Goal: Task Accomplishment & Management: Manage account settings

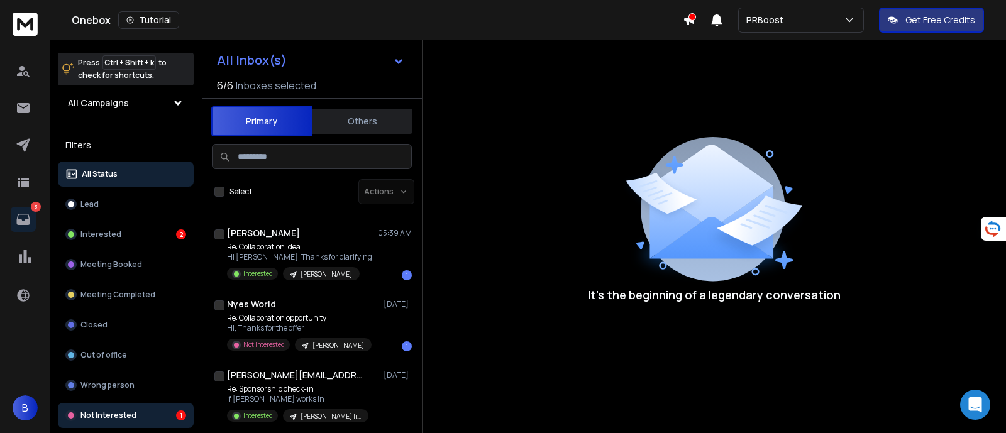
click at [119, 415] on p "Not Interested" at bounding box center [108, 415] width 56 height 10
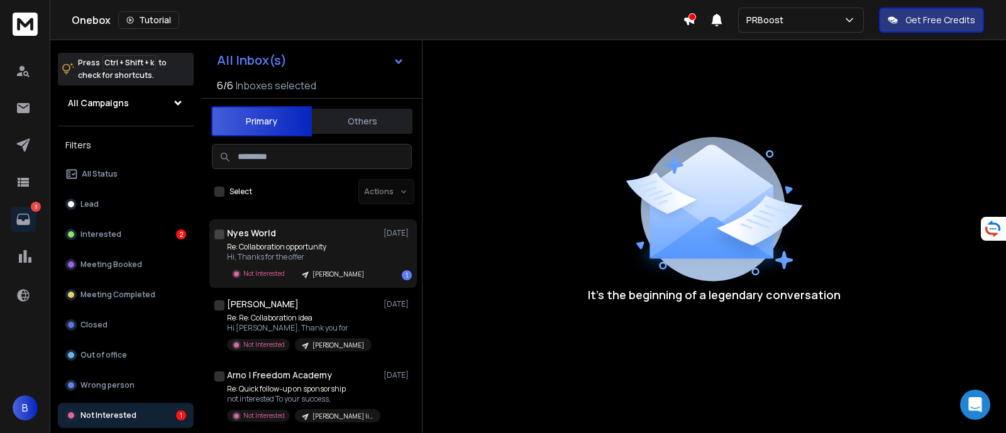
click at [326, 250] on p "Re: Collaboration opportunity" at bounding box center [299, 247] width 145 height 10
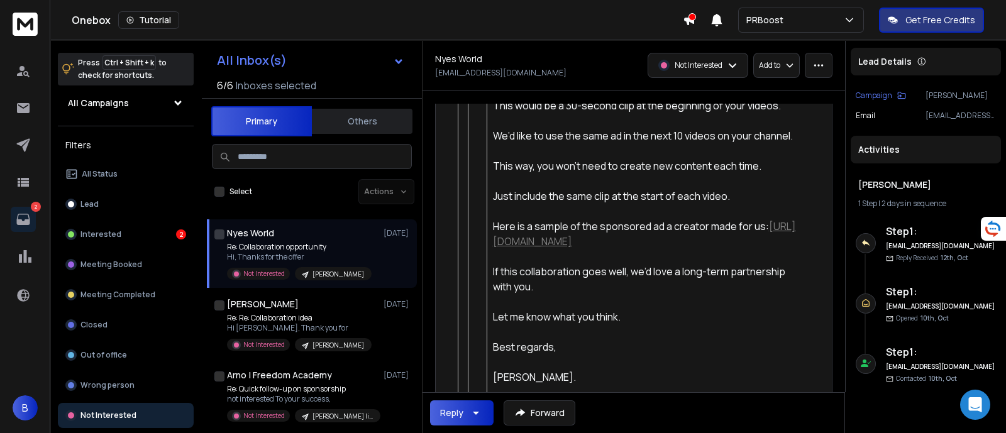
scroll to position [1293, 0]
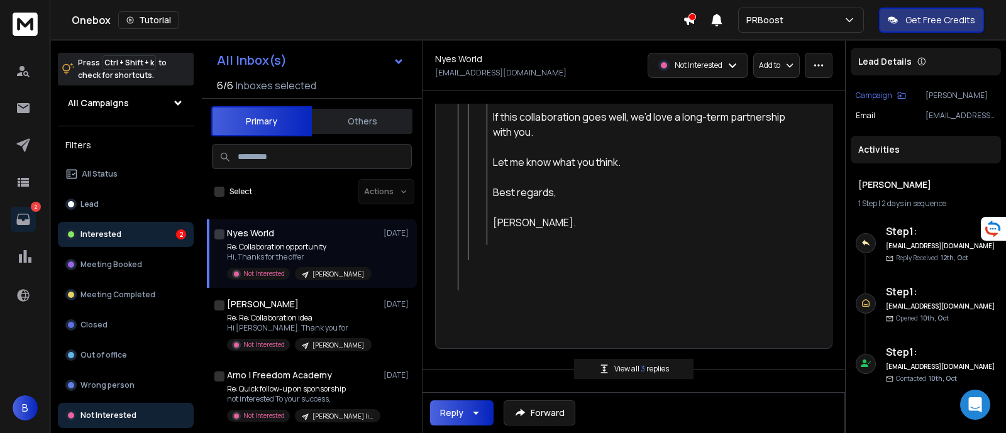
click at [108, 234] on p "Interested" at bounding box center [100, 234] width 41 height 10
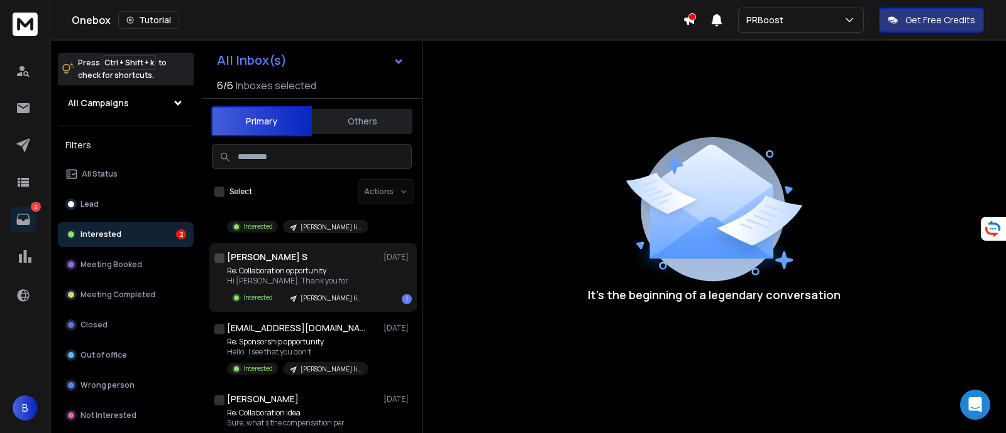
scroll to position [236, 0]
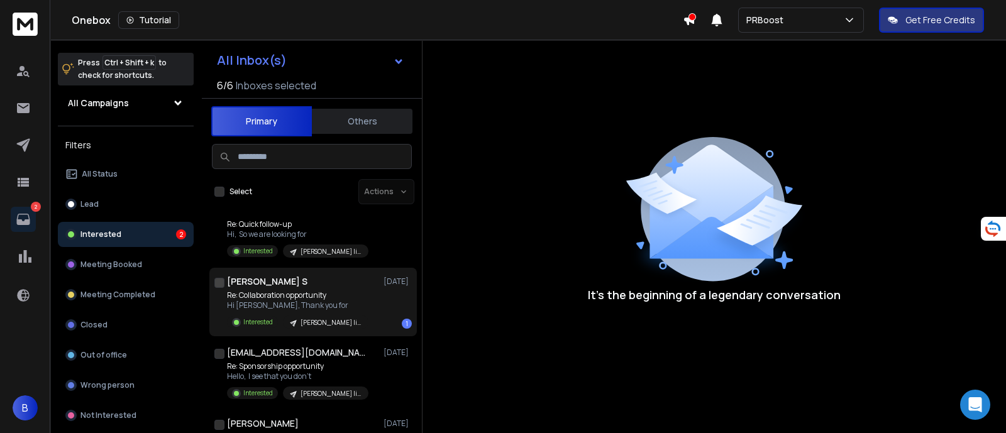
click at [368, 306] on div "Re: Collaboration opportunity Hi [PERSON_NAME], Thank you for Interested [PERSO…" at bounding box center [319, 309] width 185 height 38
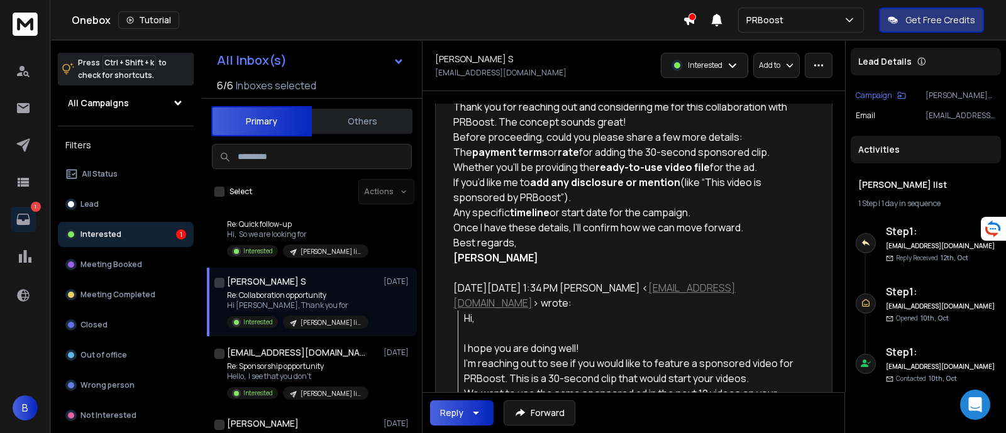
scroll to position [0, 0]
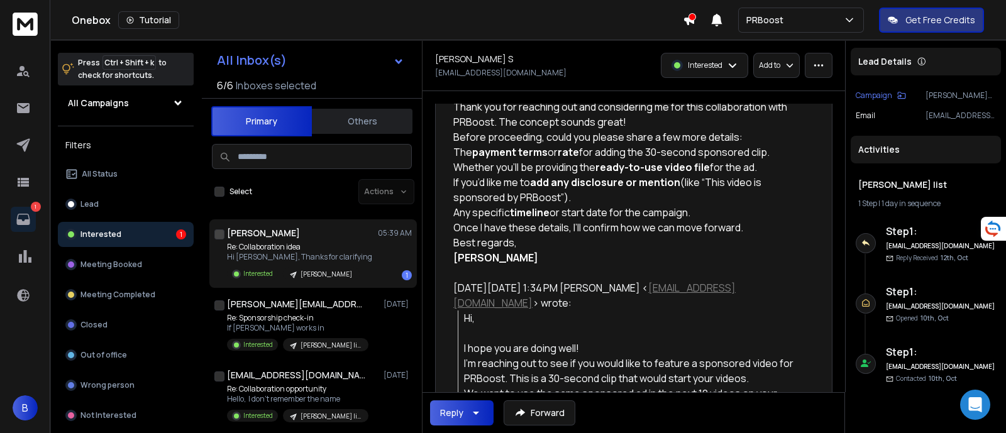
click at [313, 237] on div "[PERSON_NAME] 05:39 AM" at bounding box center [319, 233] width 185 height 13
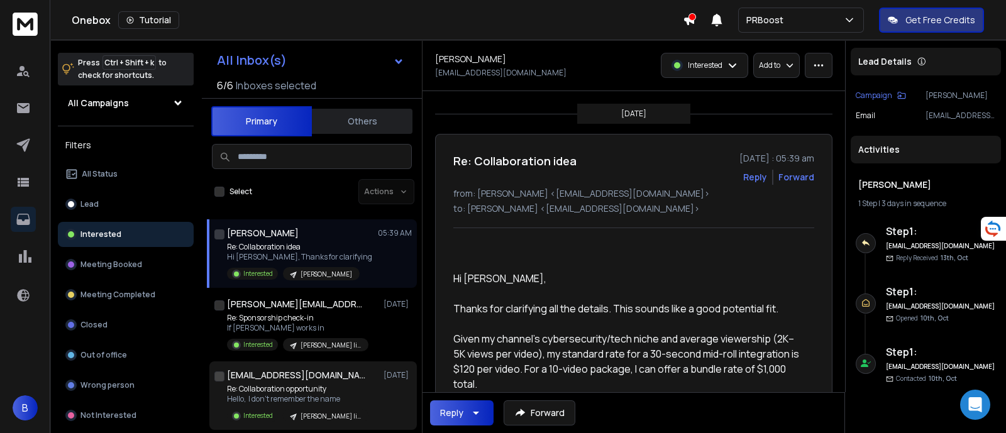
click at [327, 385] on p "Re: Collaboration opportunity" at bounding box center [297, 389] width 141 height 10
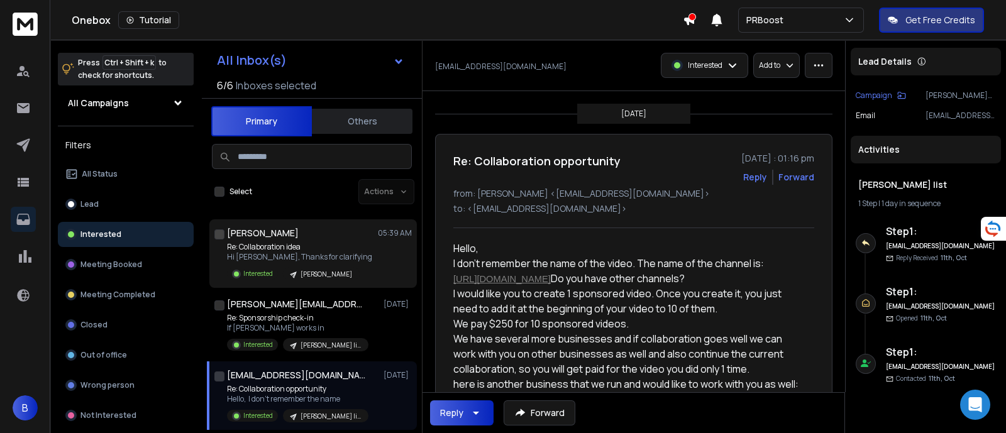
click at [330, 246] on div "Re: Collaboration idea Hi [PERSON_NAME], Thanks for clarifying Interested [PERS…" at bounding box center [319, 261] width 185 height 38
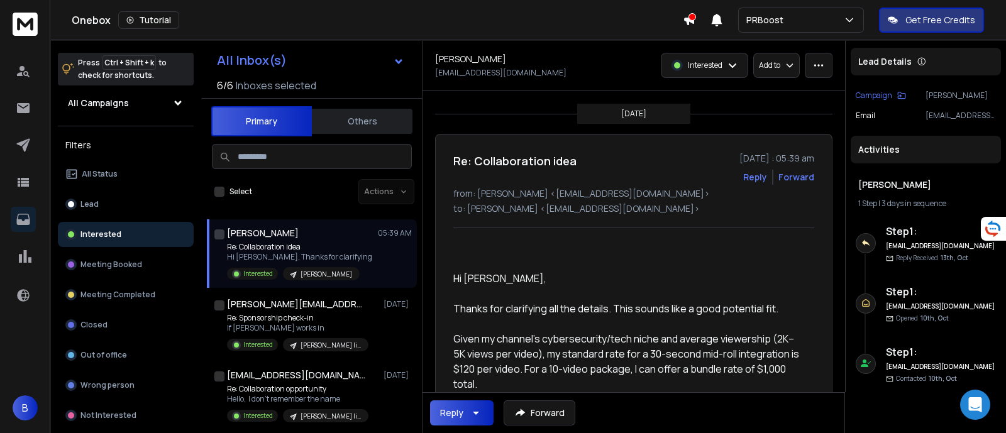
click at [820, 70] on icon "button" at bounding box center [818, 65] width 11 height 11
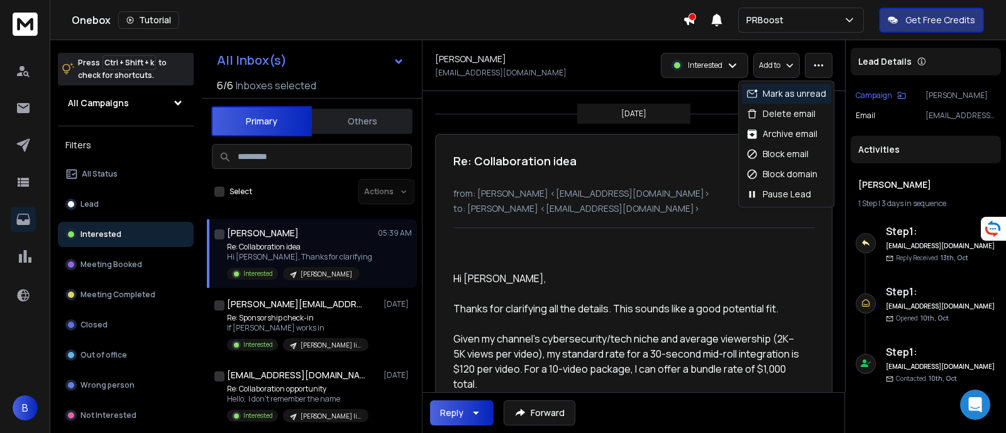
click at [797, 99] on div "Mark as unread" at bounding box center [786, 93] width 80 height 13
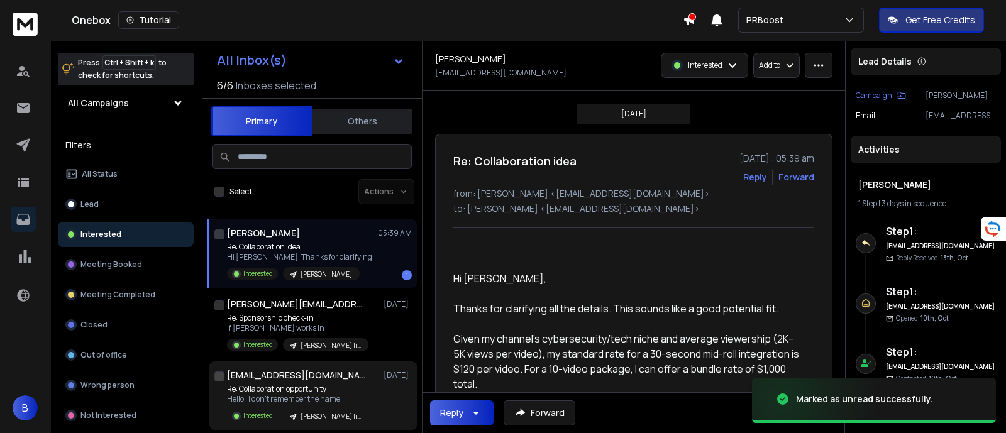
click at [332, 388] on p "Re: Collaboration opportunity" at bounding box center [297, 389] width 141 height 10
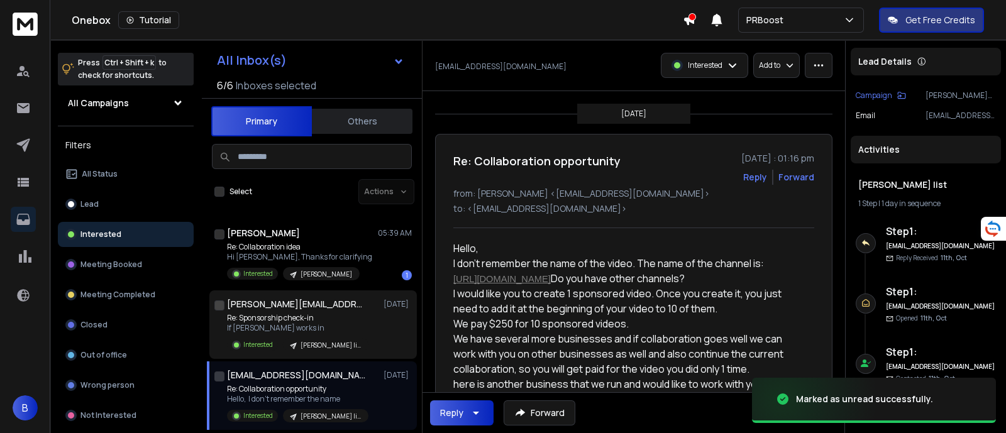
click at [313, 328] on p "If [PERSON_NAME] works in" at bounding box center [297, 328] width 141 height 10
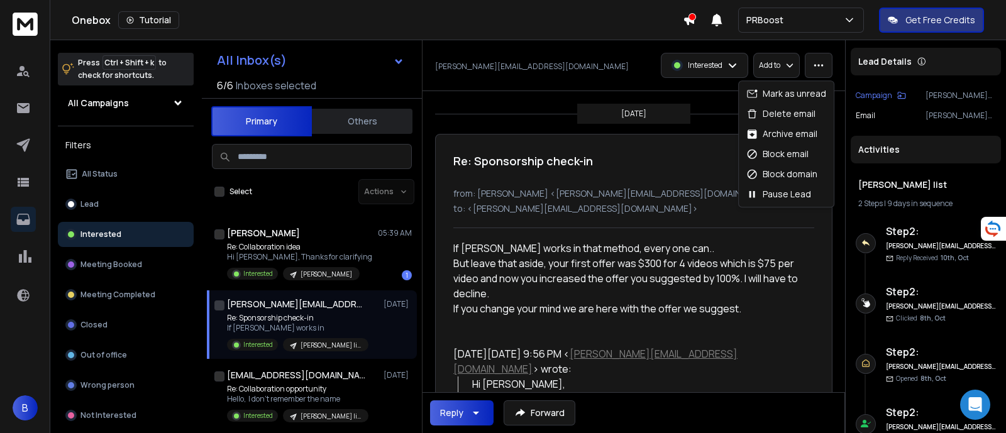
click at [817, 62] on icon "button" at bounding box center [818, 65] width 11 height 11
click at [794, 91] on div "Mark as unread" at bounding box center [786, 93] width 80 height 13
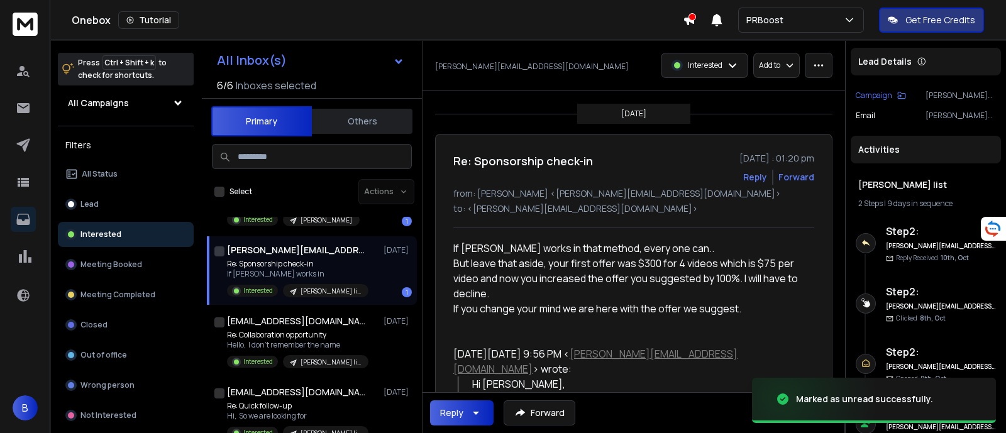
scroll to position [78, 0]
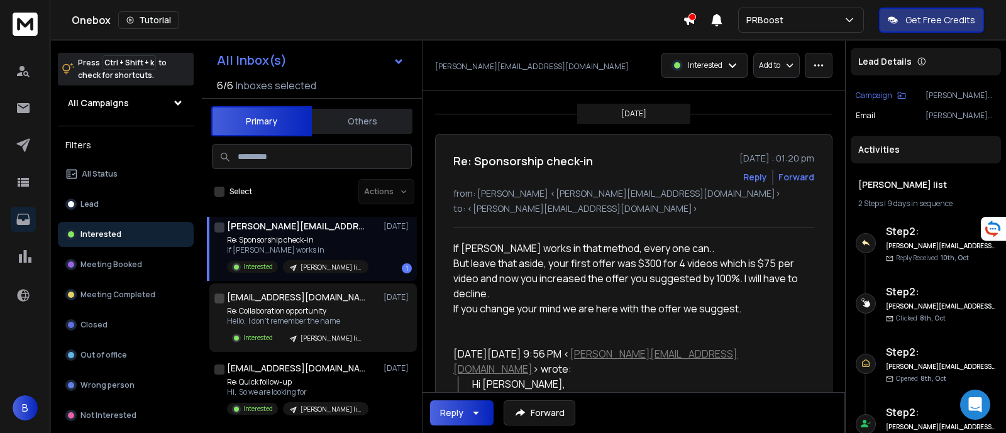
click at [365, 303] on div "[EMAIL_ADDRESS][DOMAIN_NAME] [DATE] Re: Collaboration opportunity Hello, I don'…" at bounding box center [319, 317] width 185 height 53
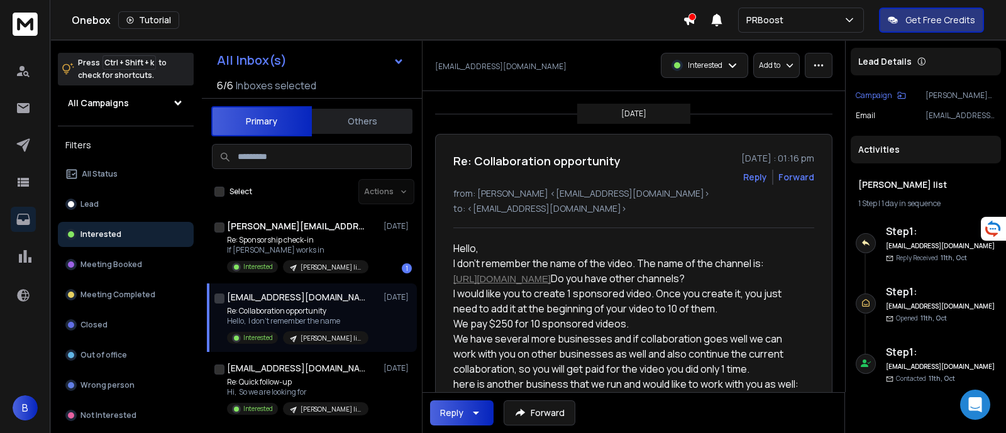
scroll to position [157, 0]
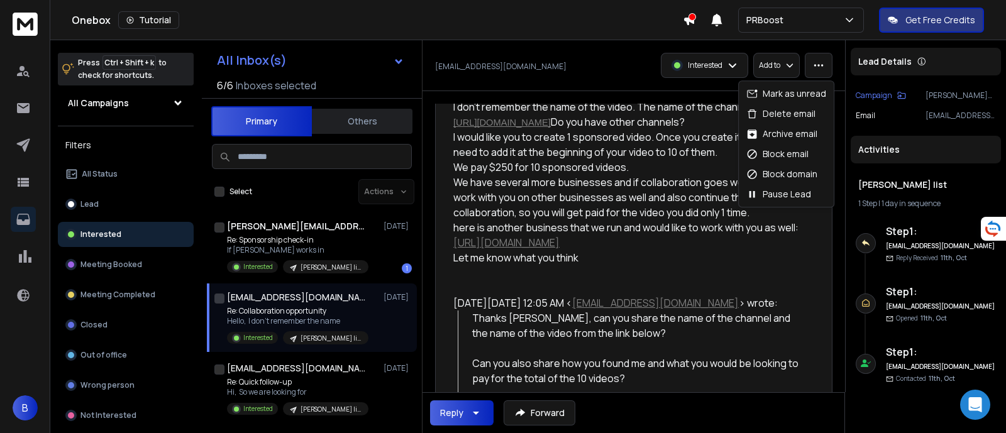
click at [825, 60] on button "button" at bounding box center [819, 65] width 28 height 25
click at [808, 96] on div "Mark as unread" at bounding box center [786, 93] width 80 height 13
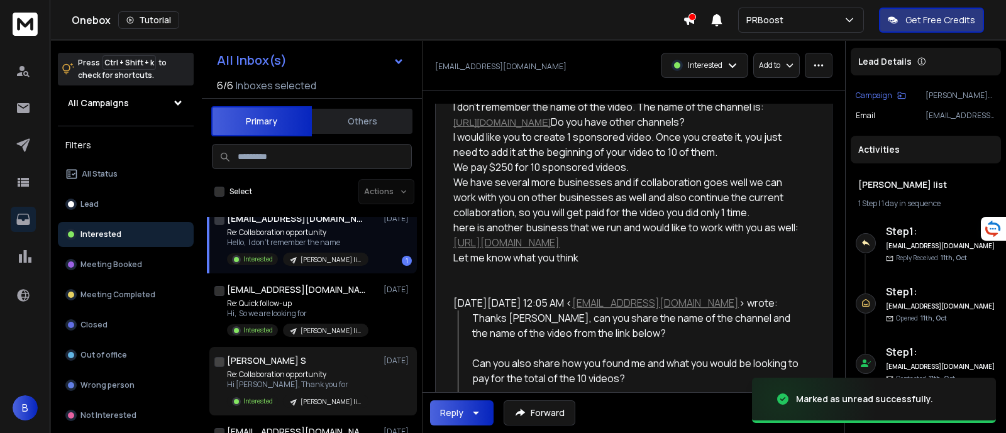
click at [346, 382] on p "Hi [PERSON_NAME], Thank you for" at bounding box center [297, 385] width 141 height 10
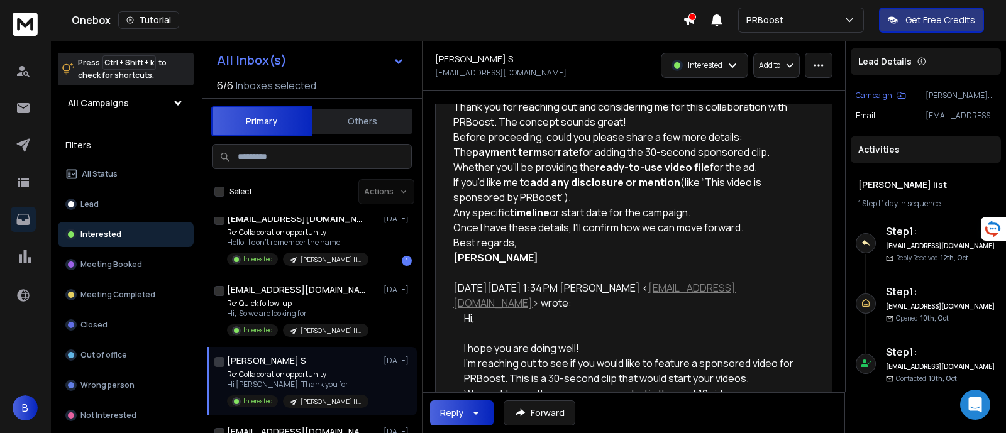
click at [818, 74] on button "button" at bounding box center [819, 65] width 28 height 25
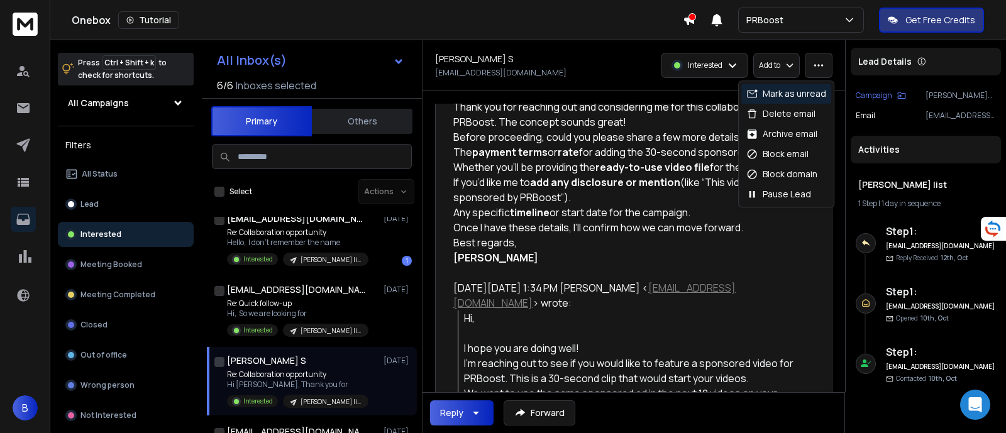
click at [798, 97] on div "Mark as unread" at bounding box center [786, 93] width 80 height 13
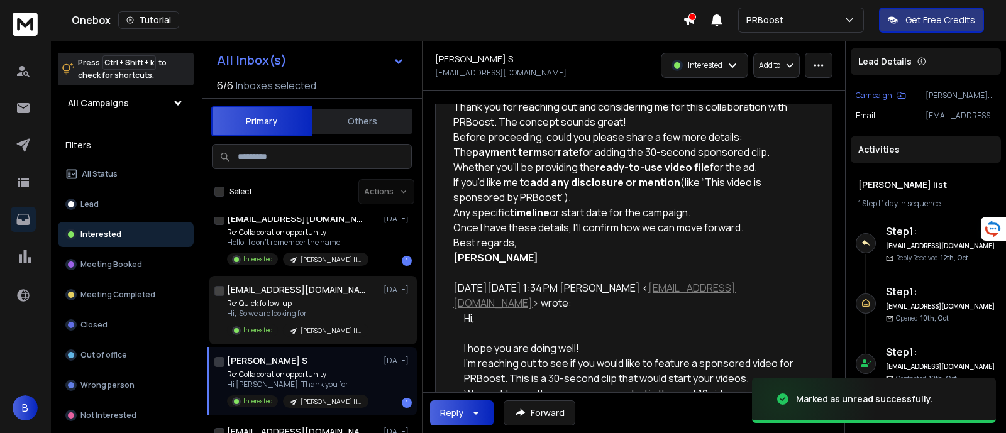
scroll to position [0, 0]
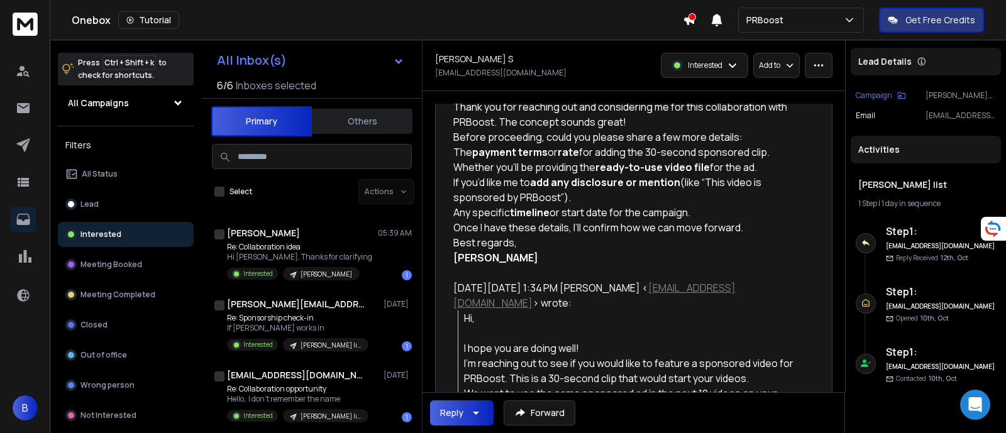
click at [109, 416] on p "Not Interested" at bounding box center [108, 415] width 56 height 10
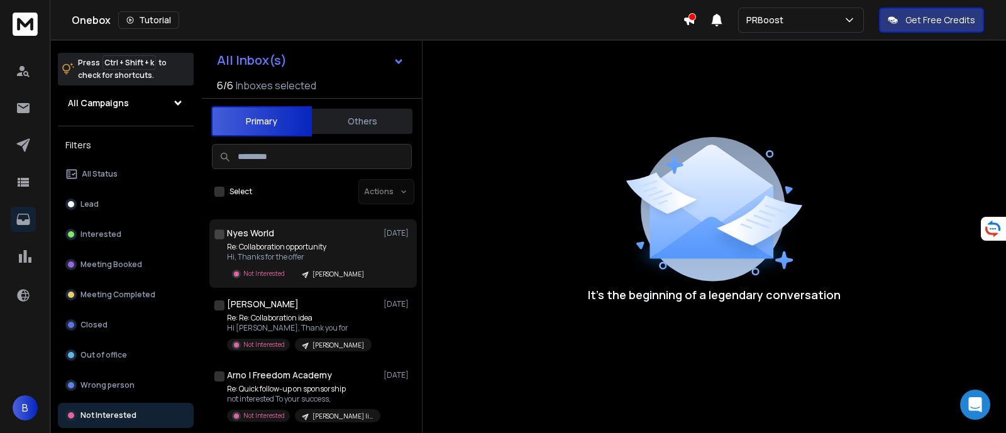
click at [313, 254] on p "Hi, Thanks for the offer" at bounding box center [299, 257] width 145 height 10
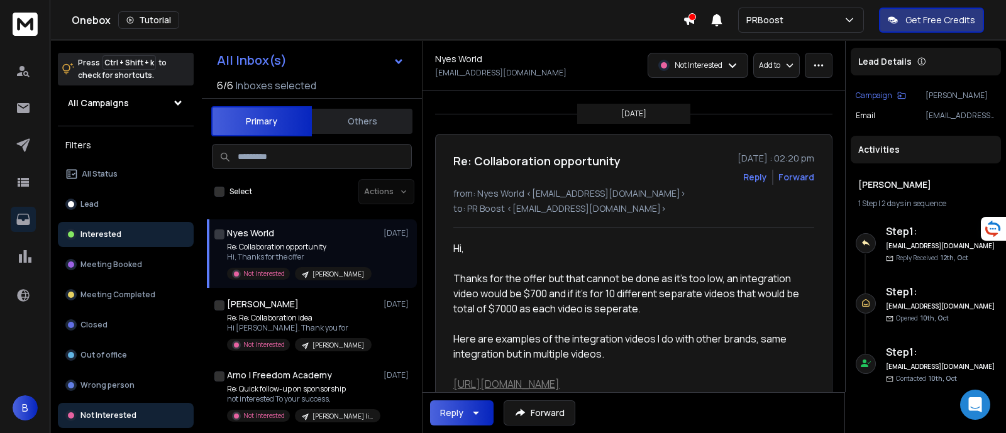
click at [101, 238] on p "Interested" at bounding box center [100, 234] width 41 height 10
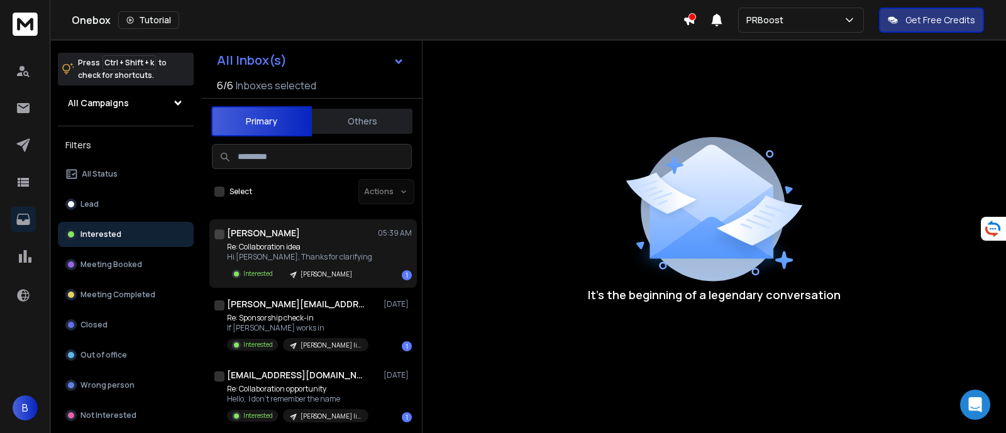
click at [324, 256] on p "Hi [PERSON_NAME], Thanks for clarifying" at bounding box center [299, 257] width 145 height 10
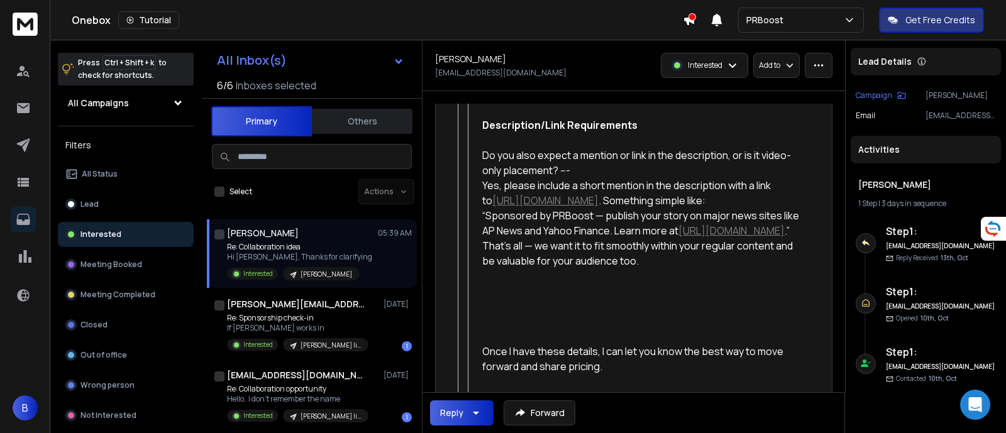
scroll to position [1650, 0]
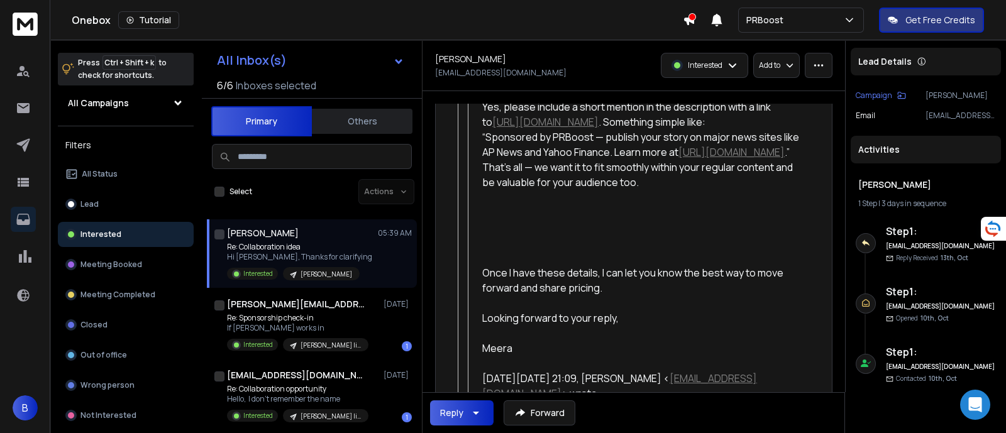
click at [827, 70] on button "button" at bounding box center [819, 65] width 28 height 25
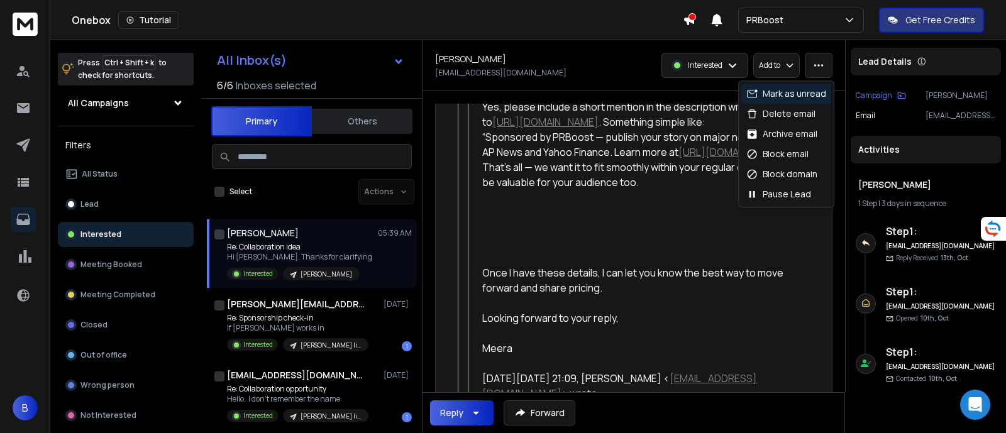
click at [808, 94] on div "Mark as unread" at bounding box center [786, 93] width 80 height 13
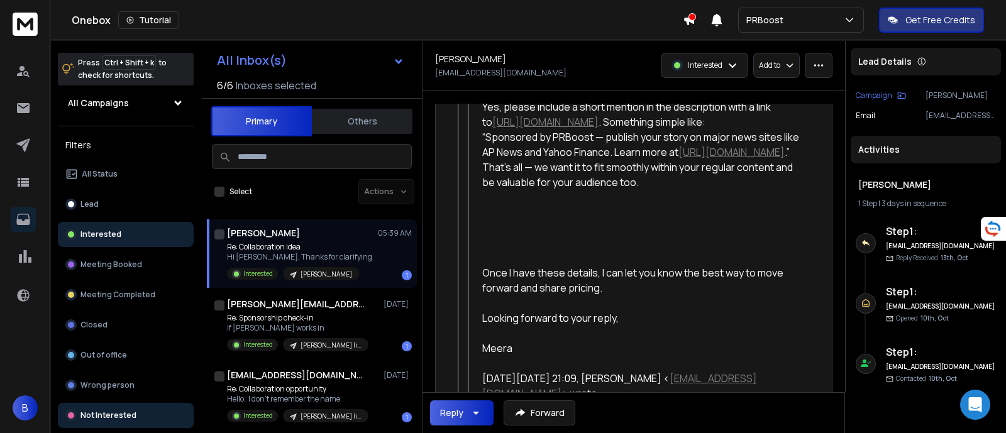
click at [96, 411] on p "Not Interested" at bounding box center [108, 415] width 56 height 10
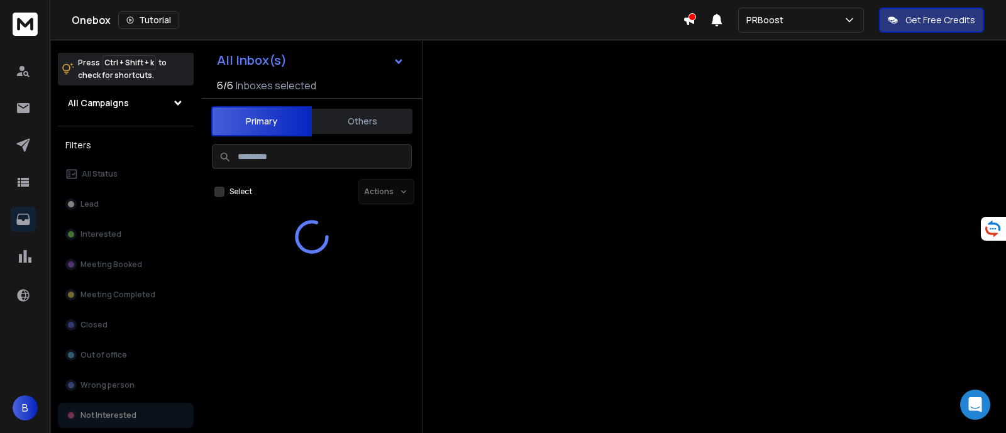
scroll to position [0, 0]
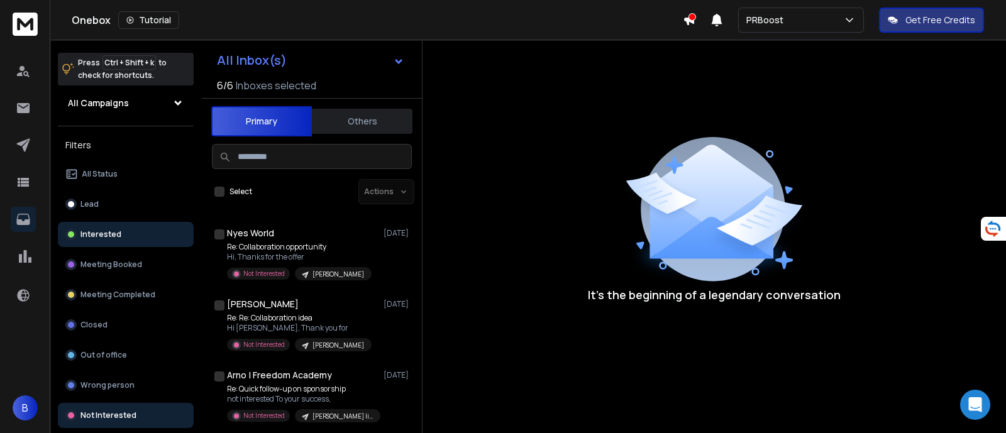
click at [116, 233] on p "Interested" at bounding box center [100, 234] width 41 height 10
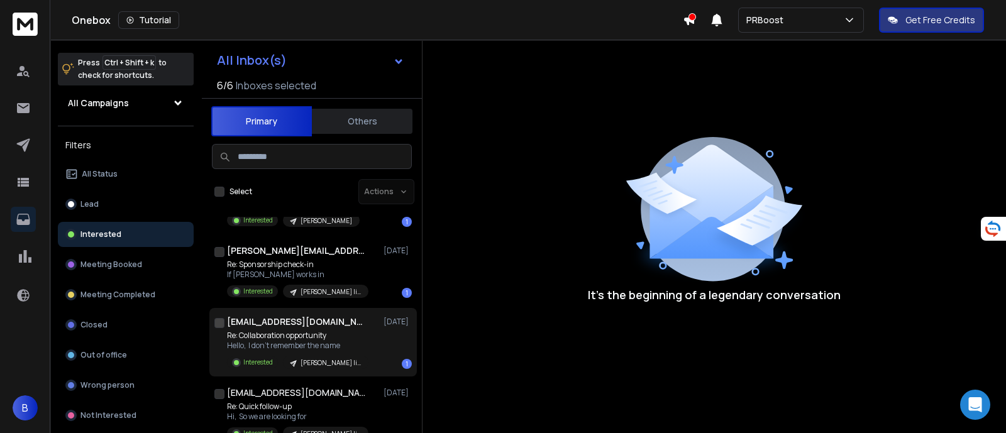
scroll to position [78, 0]
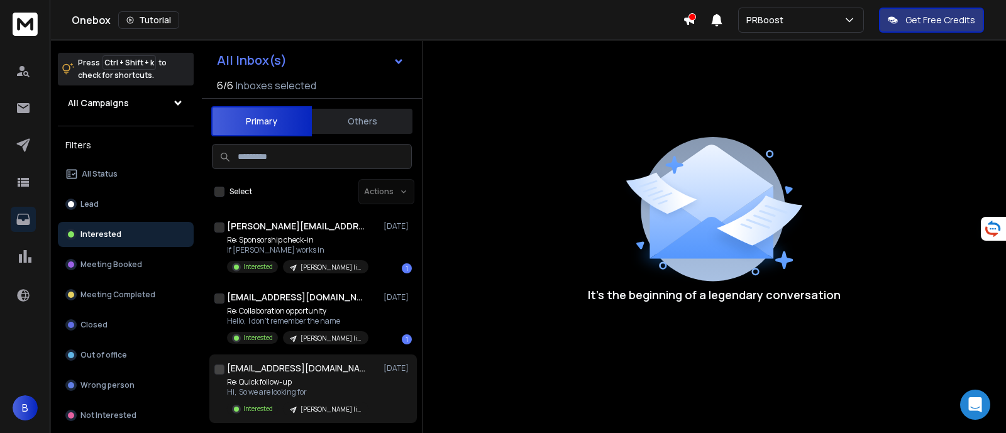
click at [333, 377] on p "Re: Quick follow-up" at bounding box center [297, 382] width 141 height 10
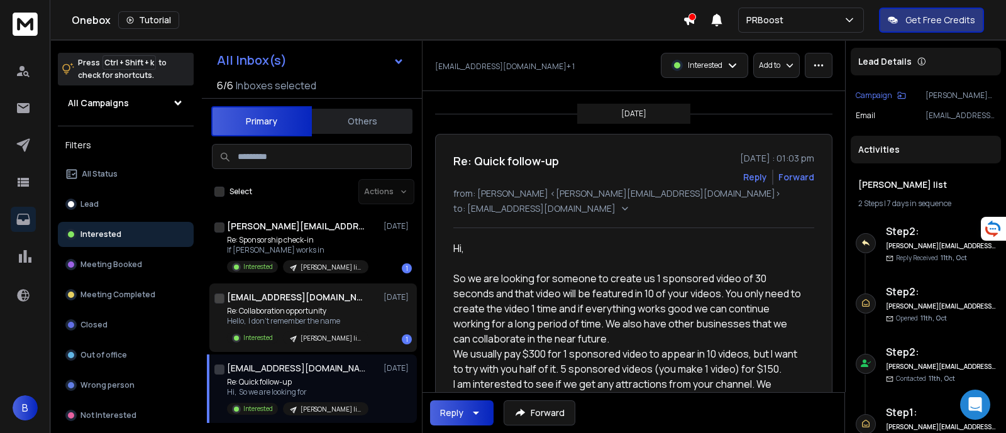
scroll to position [0, 0]
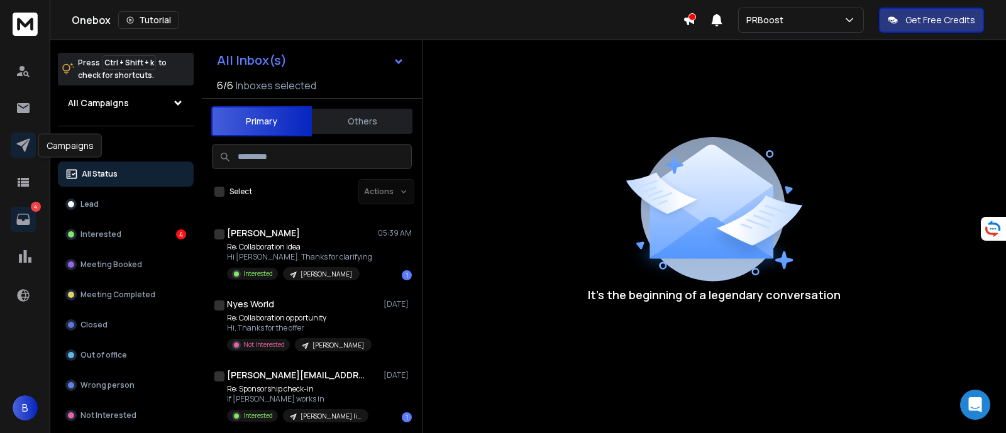
click at [25, 146] on icon at bounding box center [22, 145] width 13 height 13
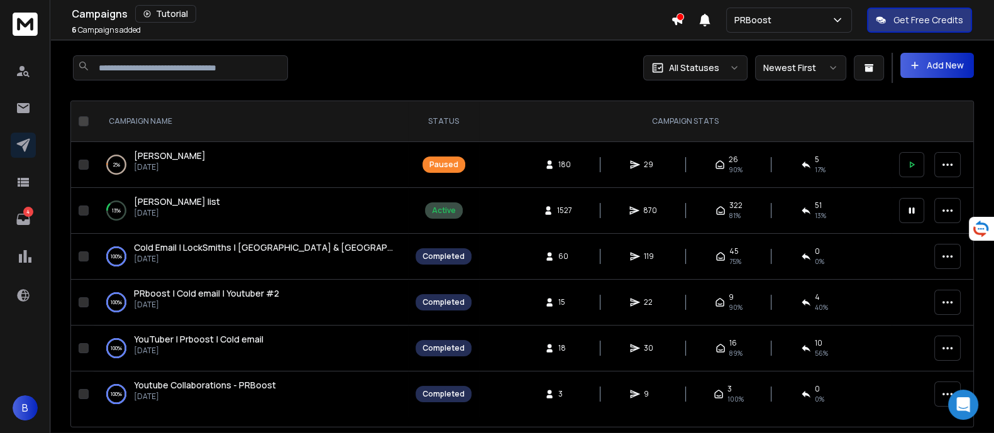
click at [263, 172] on div "2 % Bushra 4 days ago" at bounding box center [250, 165] width 289 height 30
click at [23, 188] on icon at bounding box center [23, 182] width 15 height 15
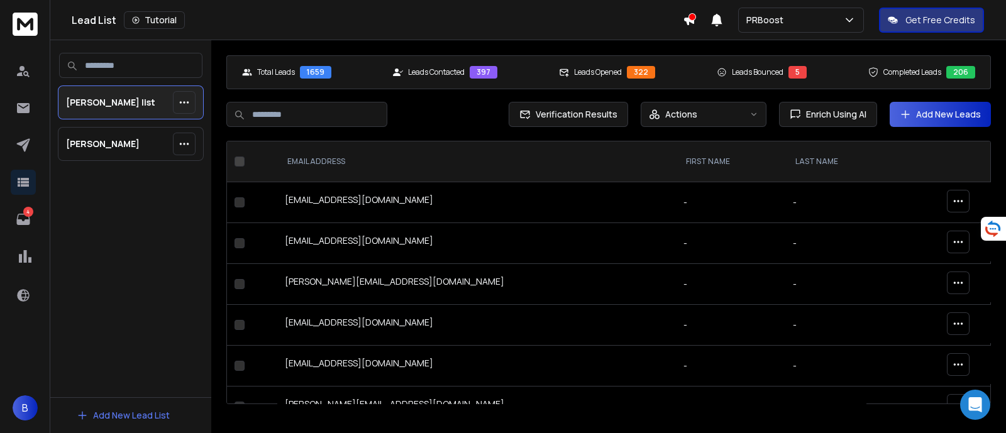
click at [105, 136] on div "[PERSON_NAME]" at bounding box center [131, 144] width 146 height 34
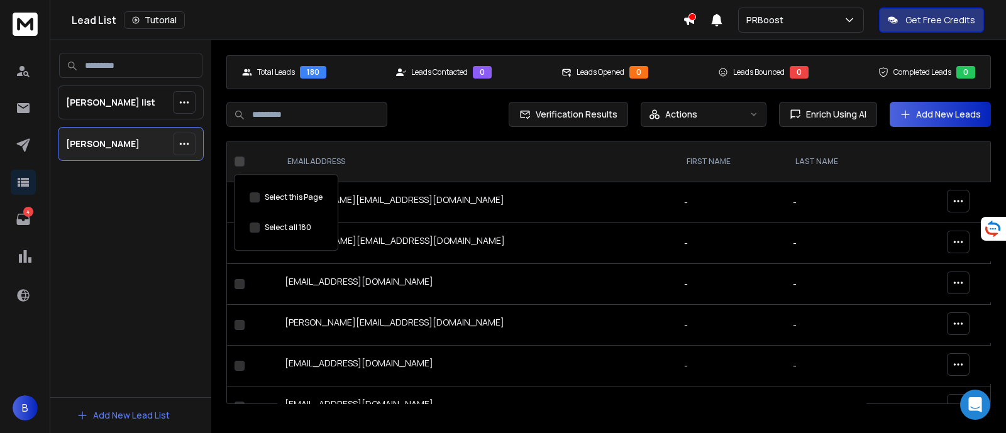
click at [241, 160] on button "Select this Page" at bounding box center [239, 162] width 10 height 10
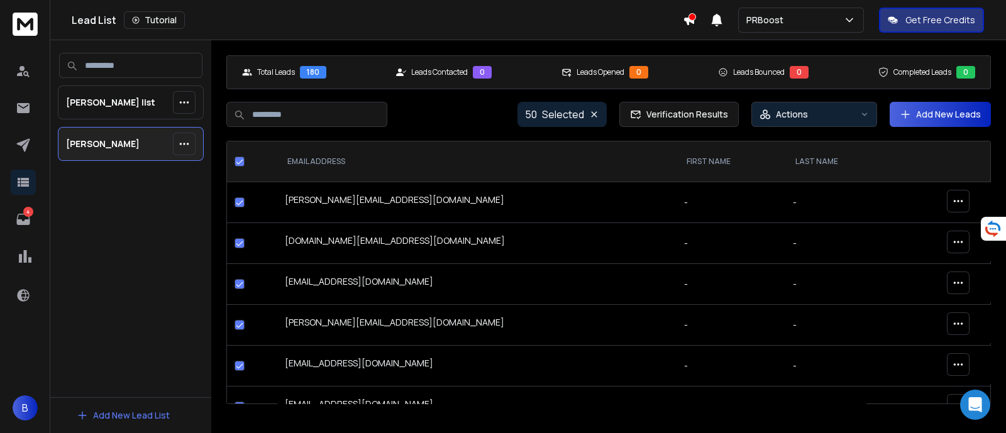
click at [854, 116] on div "Actions" at bounding box center [807, 114] width 96 height 13
drag, startPoint x: 264, startPoint y: 209, endPoint x: 162, endPoint y: 241, distance: 106.7
click at [141, 252] on div "Rosemarie list Bushra" at bounding box center [130, 233] width 161 height 297
click at [947, 204] on button "button" at bounding box center [958, 201] width 23 height 23
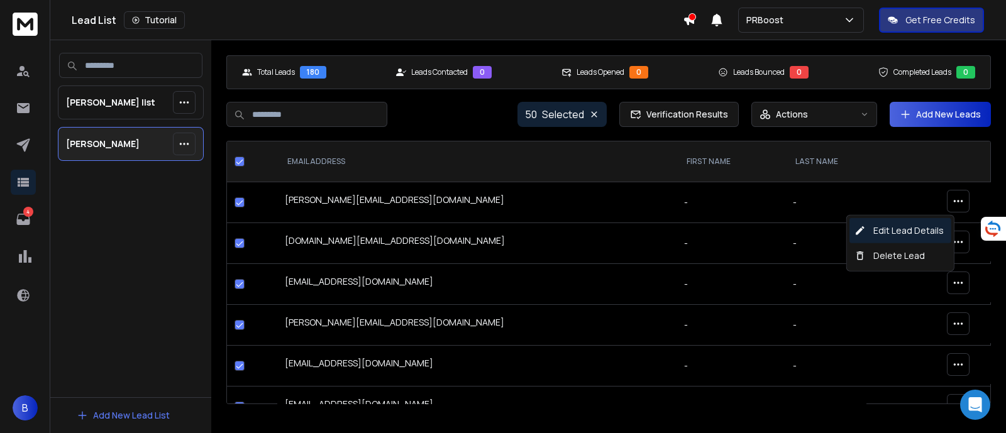
click at [178, 105] on button "button" at bounding box center [184, 102] width 23 height 23
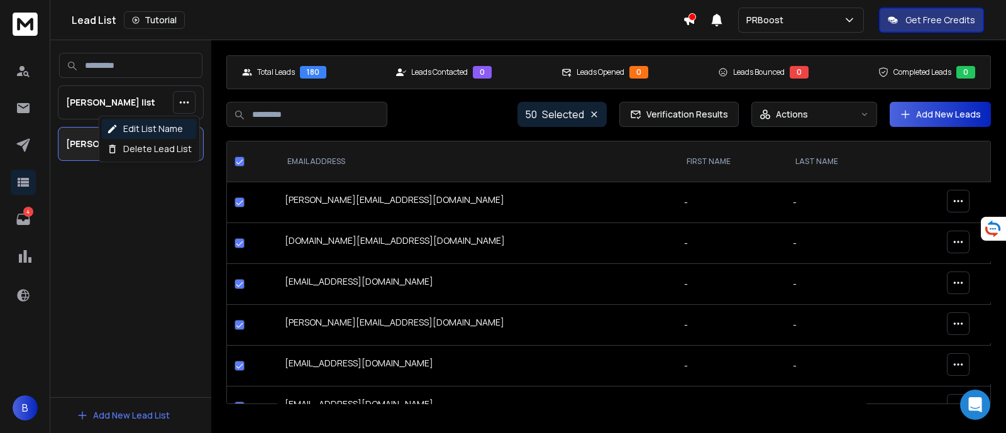
click at [156, 105] on div "[PERSON_NAME] list" at bounding box center [131, 102] width 146 height 34
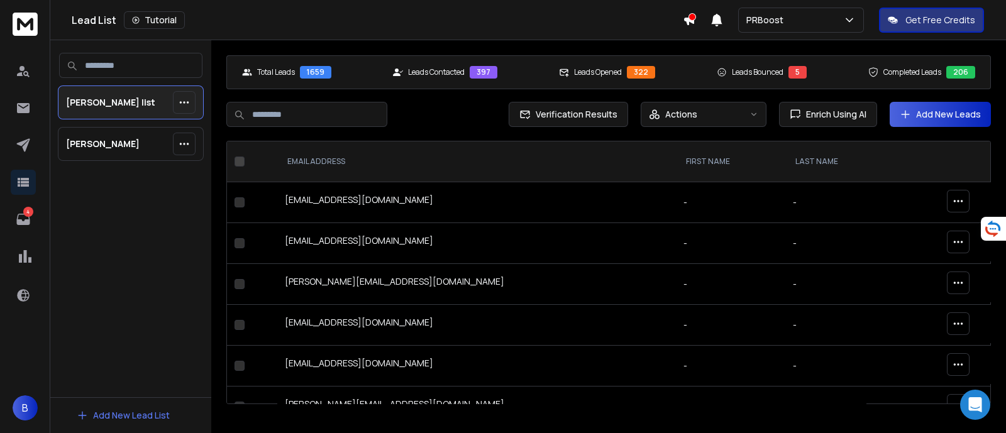
click at [187, 138] on icon "button" at bounding box center [184, 143] width 11 height 11
click at [110, 145] on div "[PERSON_NAME]" at bounding box center [131, 144] width 146 height 34
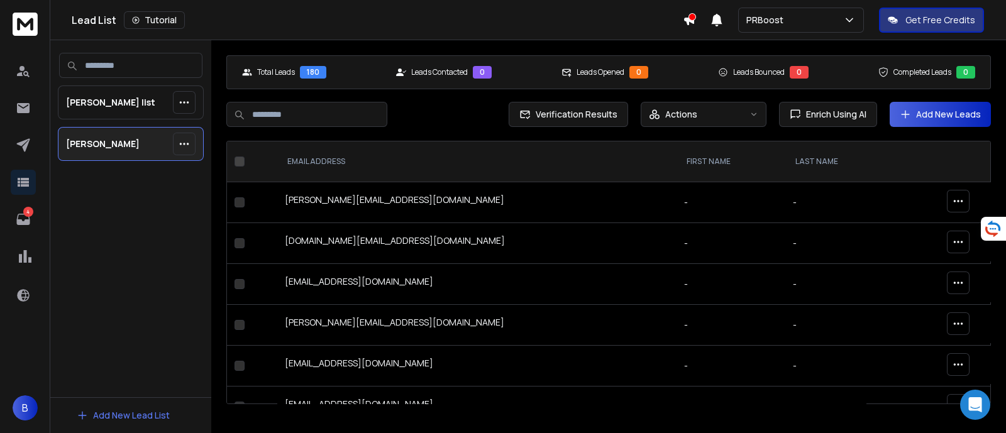
click at [178, 96] on button "button" at bounding box center [184, 102] width 23 height 23
click at [132, 111] on div "[PERSON_NAME] list" at bounding box center [131, 102] width 146 height 34
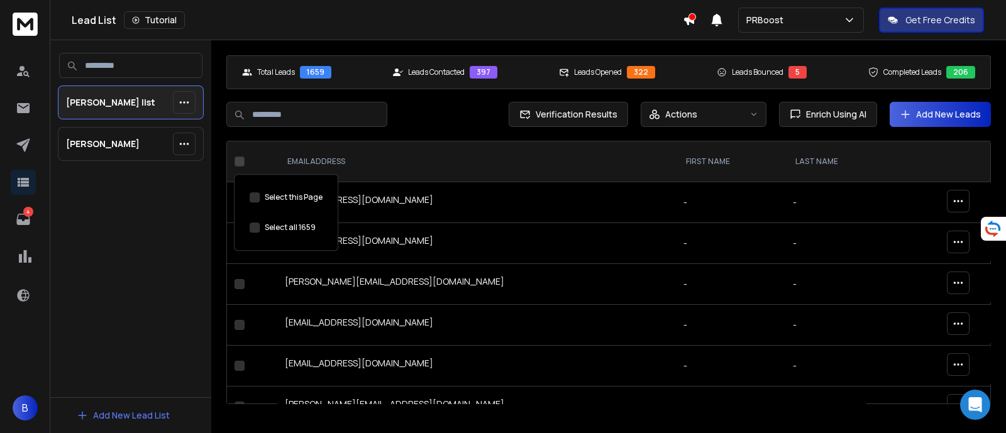
click at [244, 159] on button "Select this Page" at bounding box center [239, 162] width 10 height 10
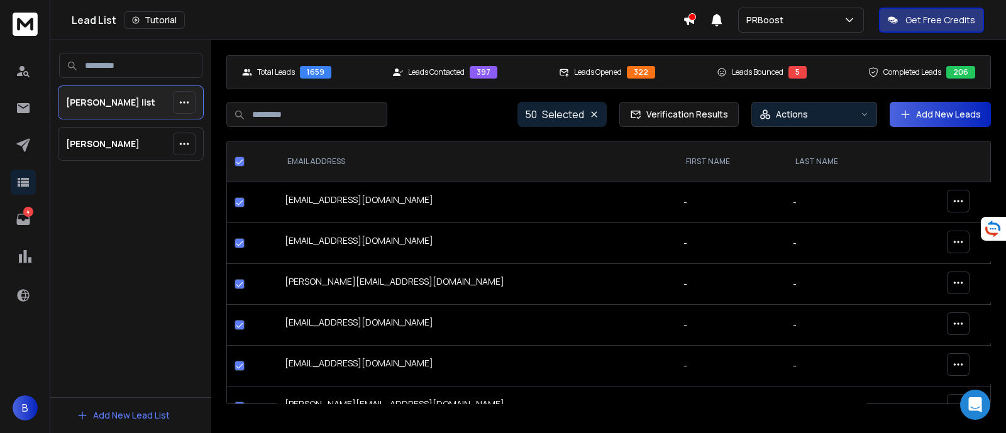
click at [853, 118] on div "Actions" at bounding box center [807, 114] width 96 height 13
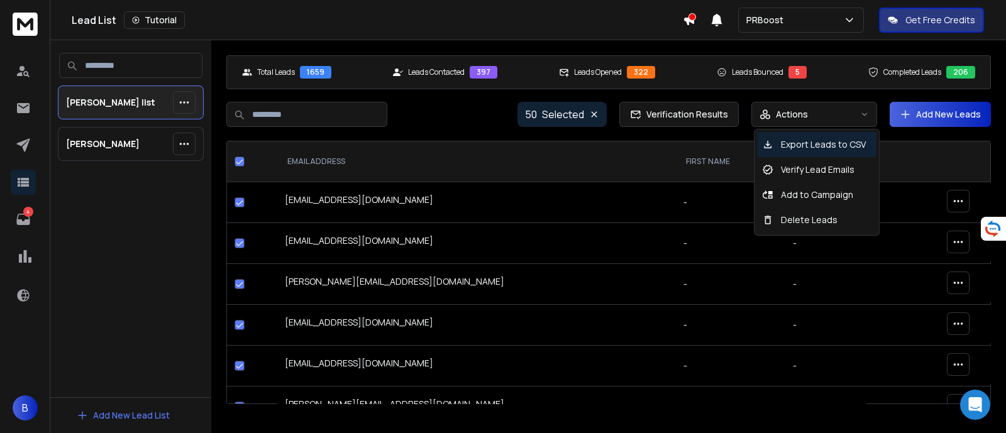
click at [852, 143] on p "Export Leads to CSV" at bounding box center [823, 145] width 90 height 18
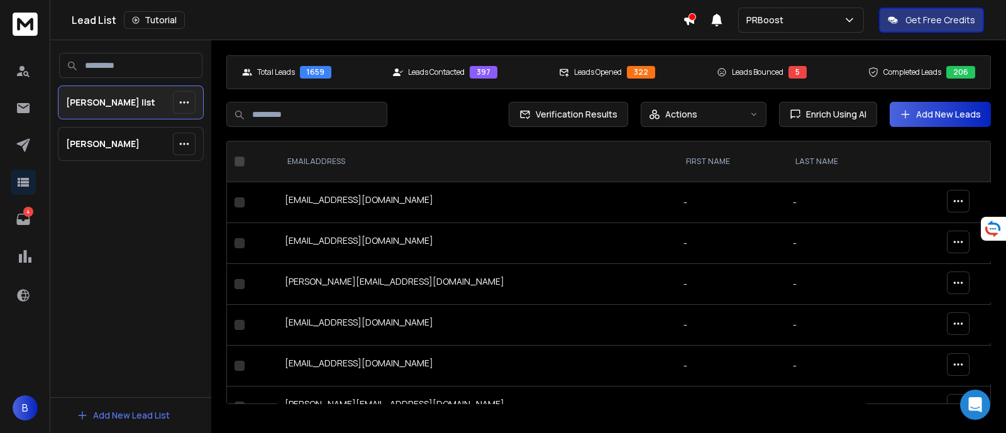
drag, startPoint x: 64, startPoint y: 146, endPoint x: 272, endPoint y: 129, distance: 208.1
click at [67, 146] on div "[PERSON_NAME]" at bounding box center [131, 144] width 146 height 34
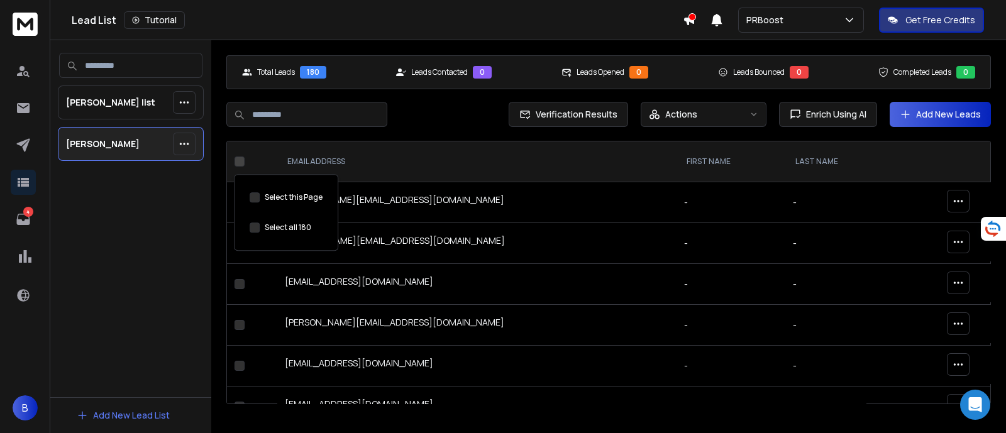
click at [242, 164] on button "Select this Page" at bounding box center [239, 162] width 10 height 10
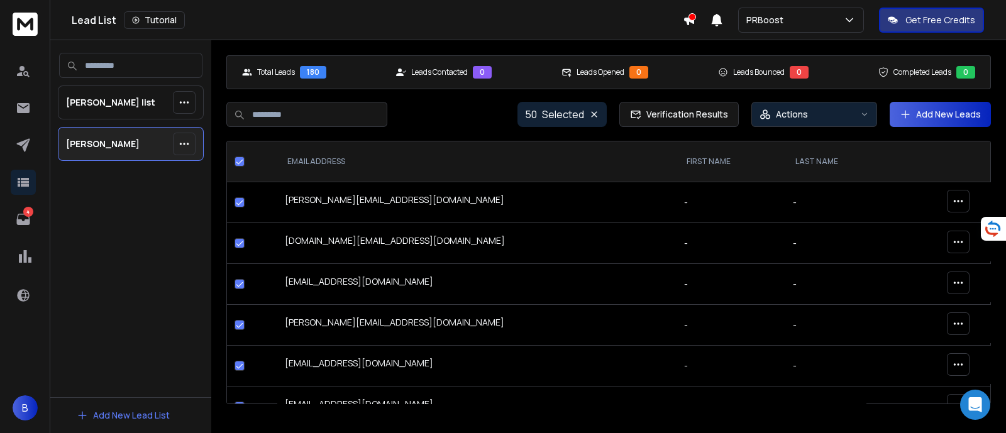
click at [804, 120] on p "Actions" at bounding box center [792, 114] width 32 height 13
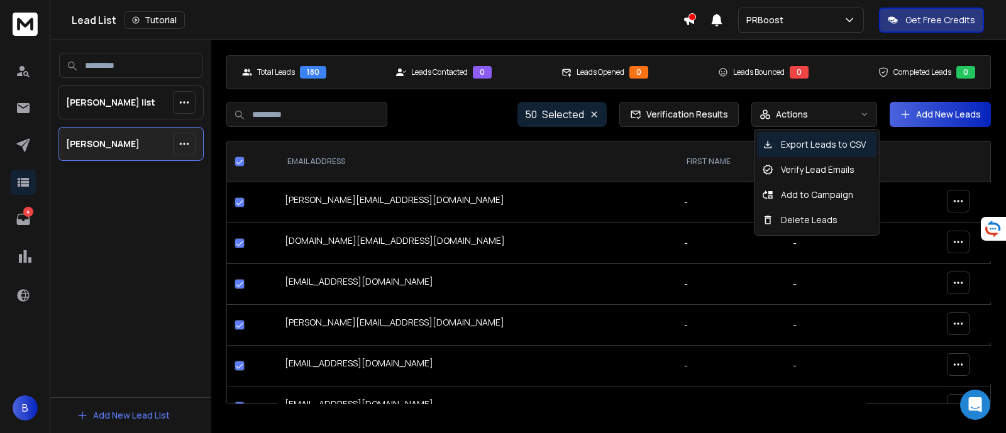
click at [788, 155] on div "Export Leads to CSV" at bounding box center [816, 144] width 119 height 25
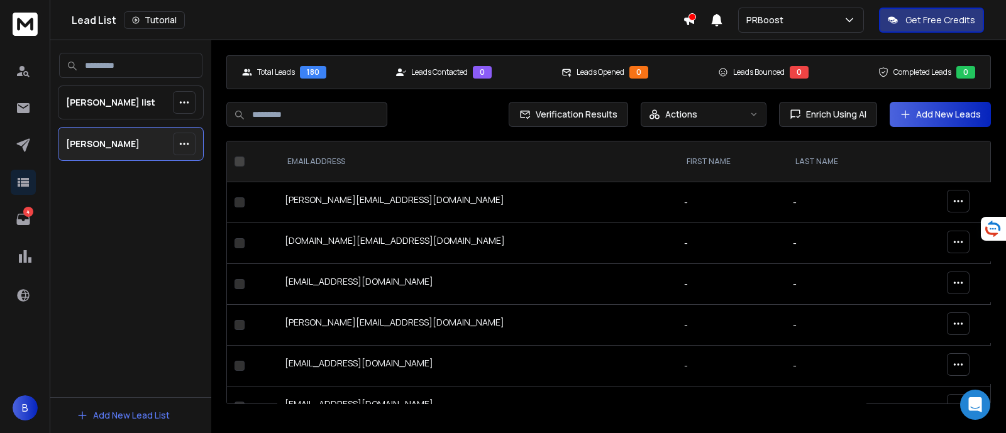
click at [94, 108] on p "[PERSON_NAME] list" at bounding box center [110, 102] width 89 height 13
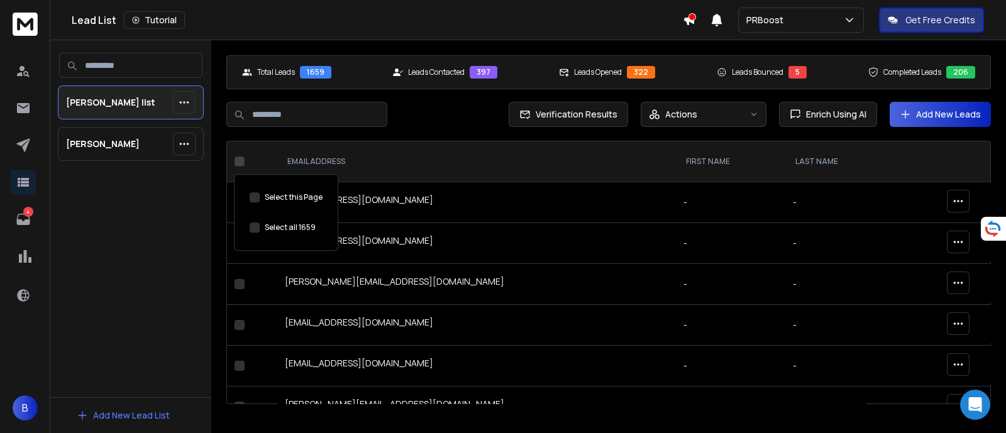
click at [241, 158] on button "Select this Page" at bounding box center [239, 162] width 10 height 10
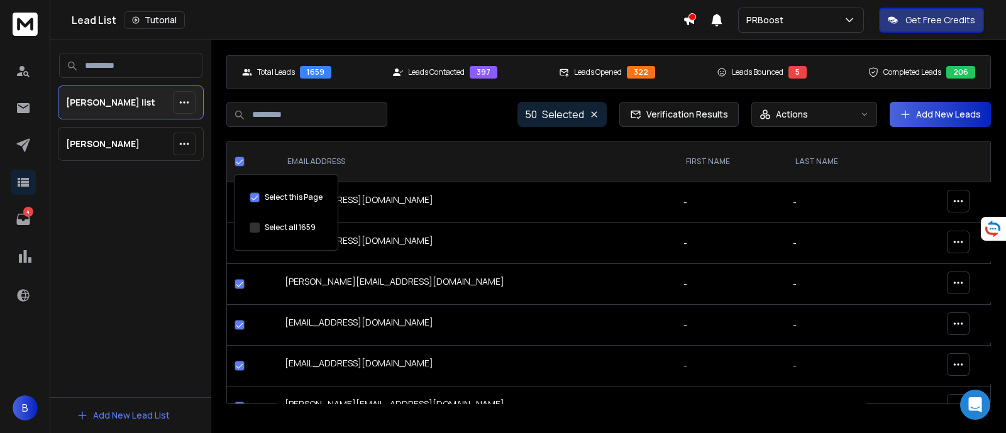
click at [260, 230] on div "Select all 1659" at bounding box center [286, 227] width 73 height 10
click at [255, 230] on button "Select this Page" at bounding box center [255, 227] width 10 height 10
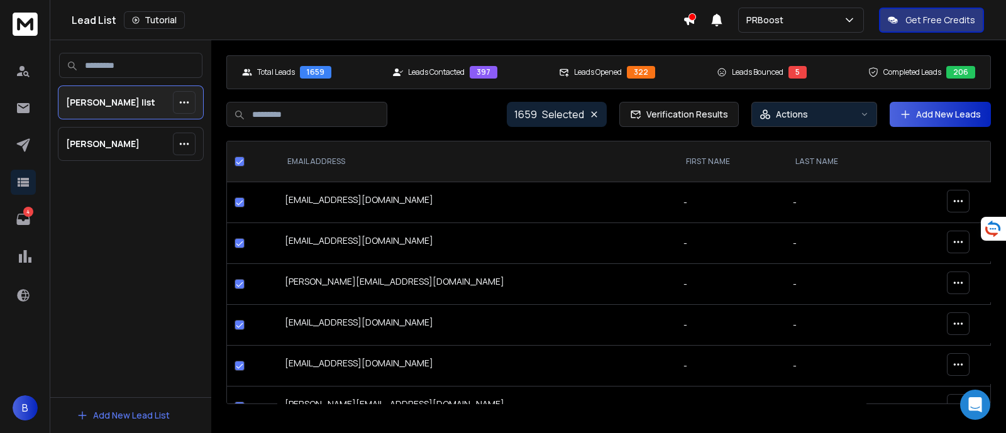
drag, startPoint x: 838, startPoint y: 122, endPoint x: 830, endPoint y: 125, distance: 8.2
click at [838, 122] on button "Actions" at bounding box center [814, 114] width 126 height 25
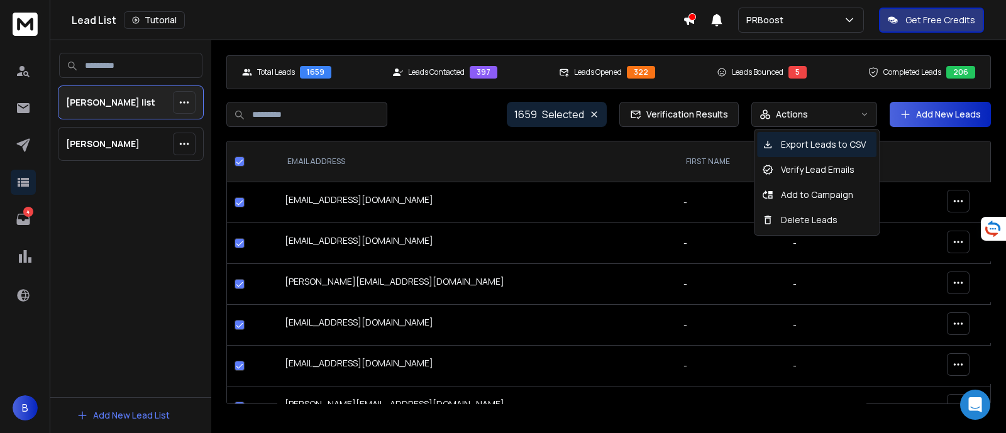
click at [784, 148] on p "Export Leads to CSV" at bounding box center [823, 145] width 90 height 18
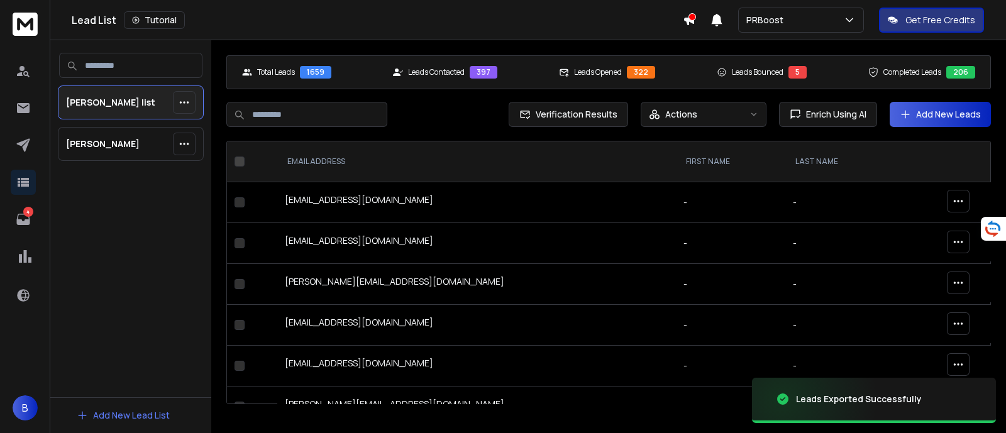
click at [77, 153] on div "[PERSON_NAME]" at bounding box center [131, 144] width 146 height 34
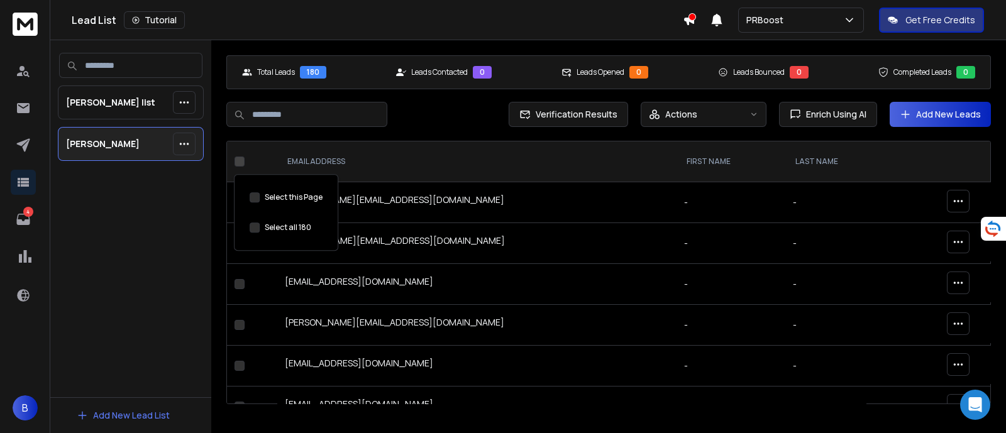
click at [244, 158] on button "Select this Page" at bounding box center [239, 162] width 10 height 10
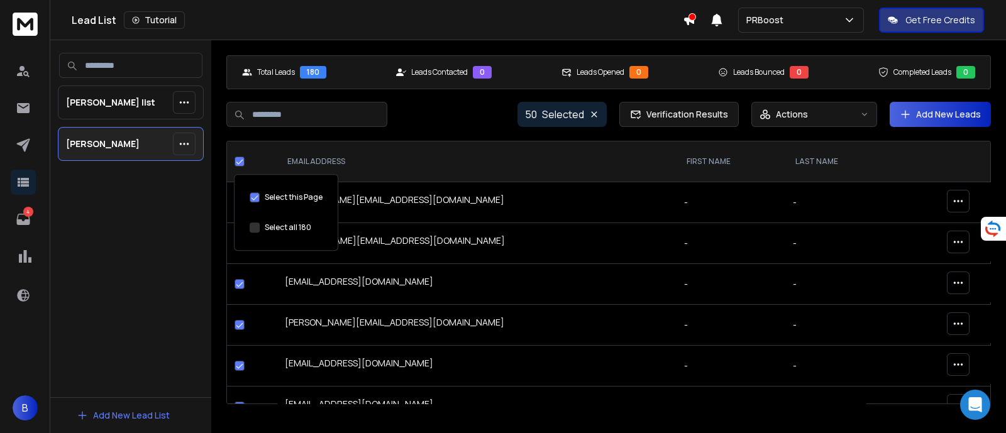
click at [258, 224] on button "Select this Page" at bounding box center [255, 227] width 10 height 10
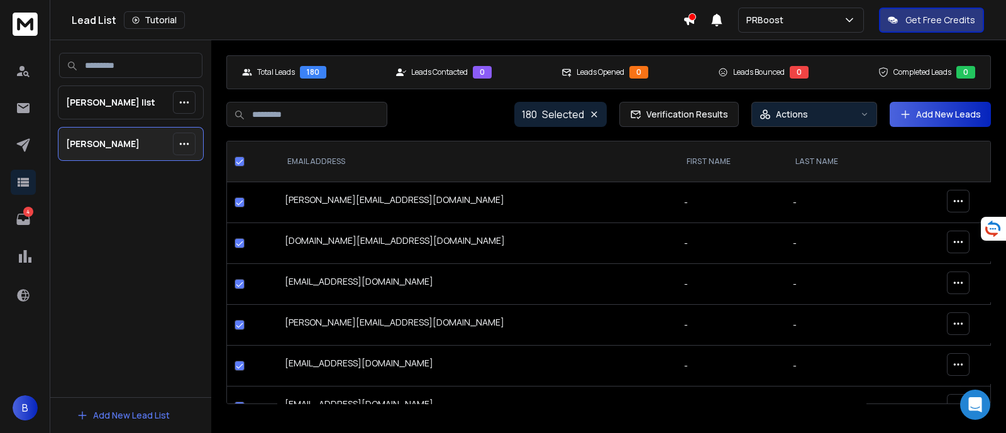
click at [859, 112] on button "Actions" at bounding box center [814, 114] width 126 height 25
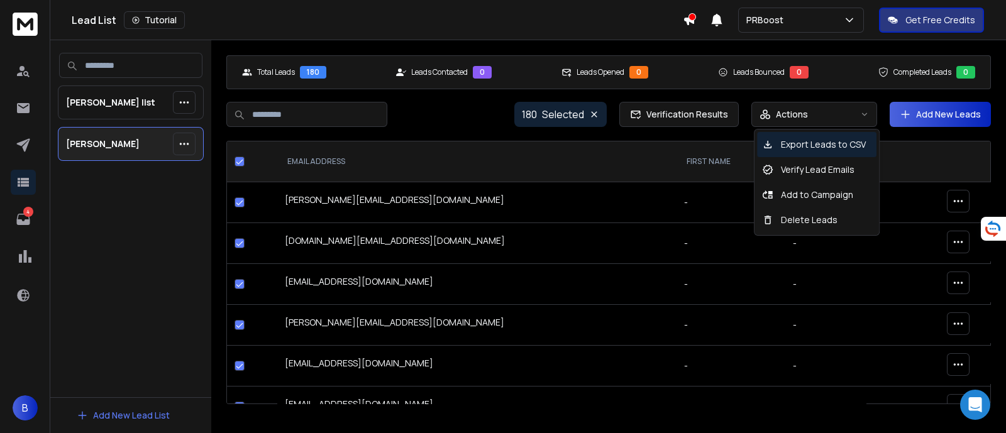
click at [832, 148] on p "Export Leads to CSV" at bounding box center [823, 145] width 90 height 18
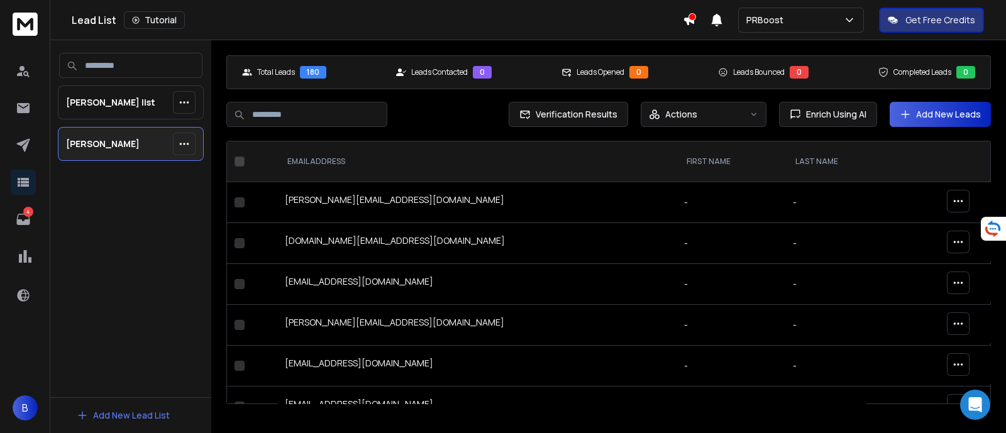
click at [157, 106] on div "[PERSON_NAME] list" at bounding box center [131, 102] width 146 height 34
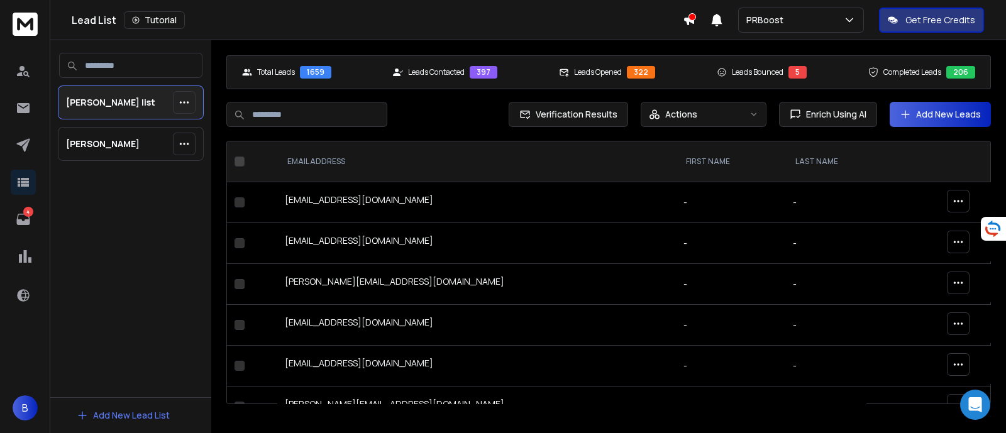
click at [107, 145] on div "[PERSON_NAME]" at bounding box center [131, 144] width 146 height 34
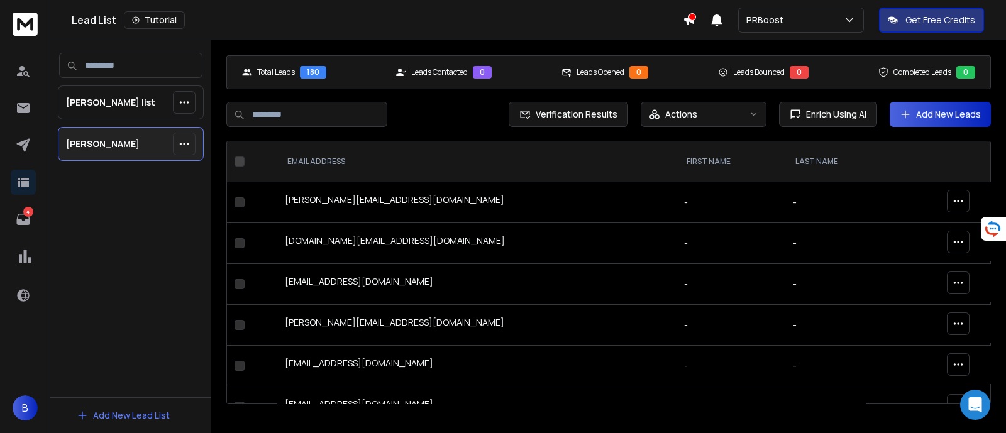
click at [179, 143] on icon "button" at bounding box center [184, 143] width 11 height 11
click at [153, 25] on button "Tutorial" at bounding box center [154, 20] width 61 height 18
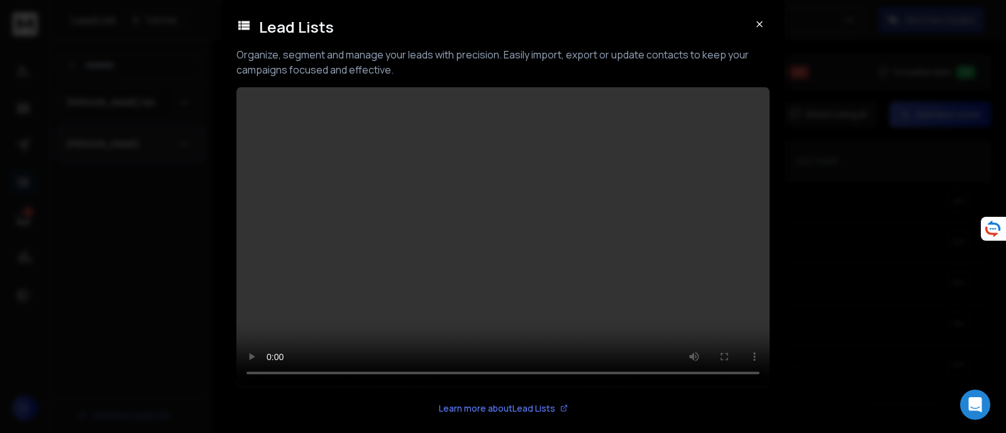
click at [113, 133] on div at bounding box center [503, 216] width 1006 height 433
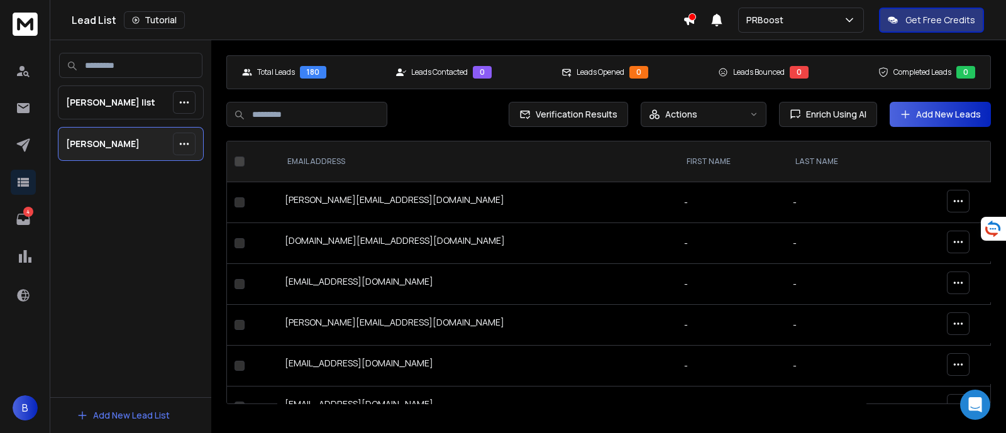
click at [107, 102] on p "[PERSON_NAME] list" at bounding box center [110, 102] width 89 height 13
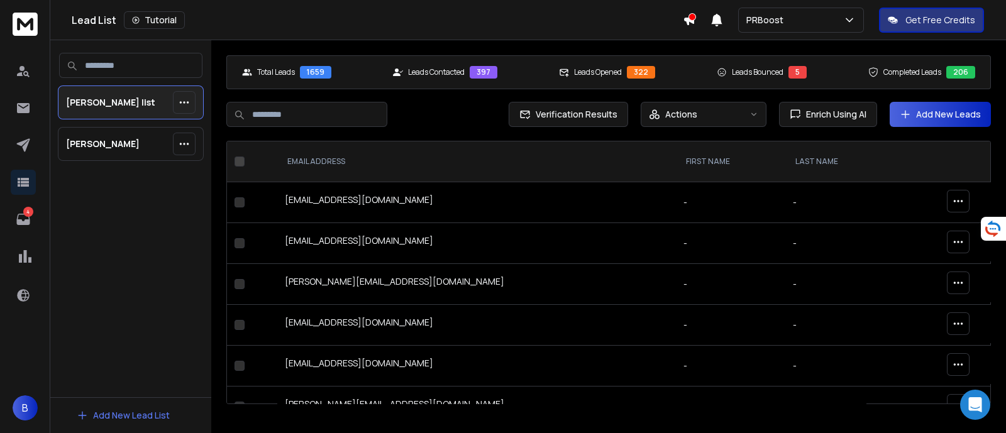
click at [119, 145] on div "[PERSON_NAME]" at bounding box center [131, 144] width 146 height 34
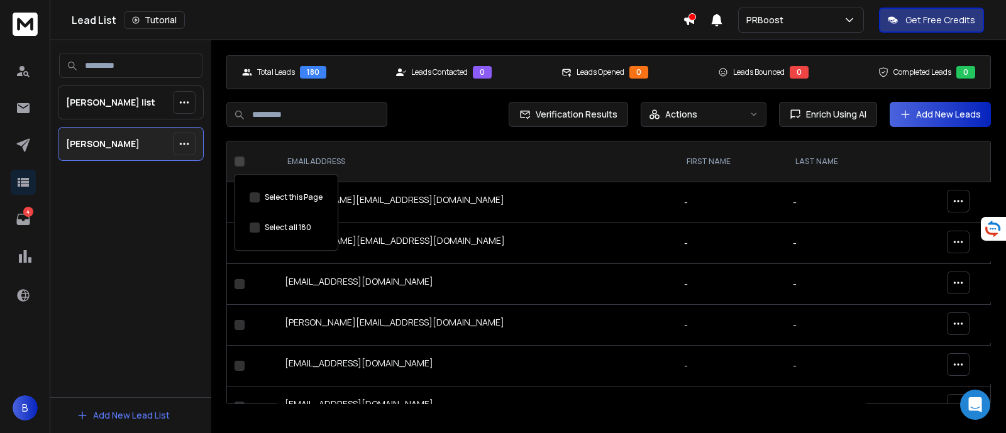
click at [238, 163] on button "Select this Page" at bounding box center [239, 162] width 10 height 10
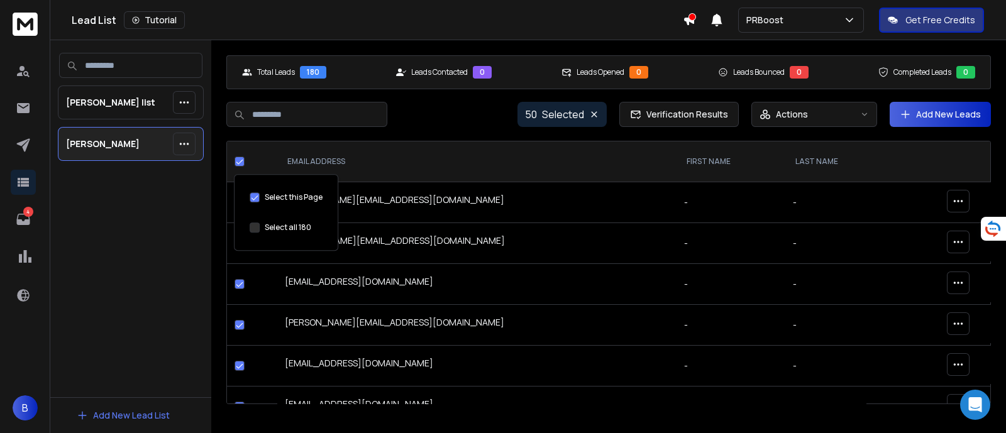
click at [263, 230] on div "Select all 180" at bounding box center [286, 227] width 73 height 10
click at [253, 231] on button "Select this Page" at bounding box center [255, 227] width 10 height 10
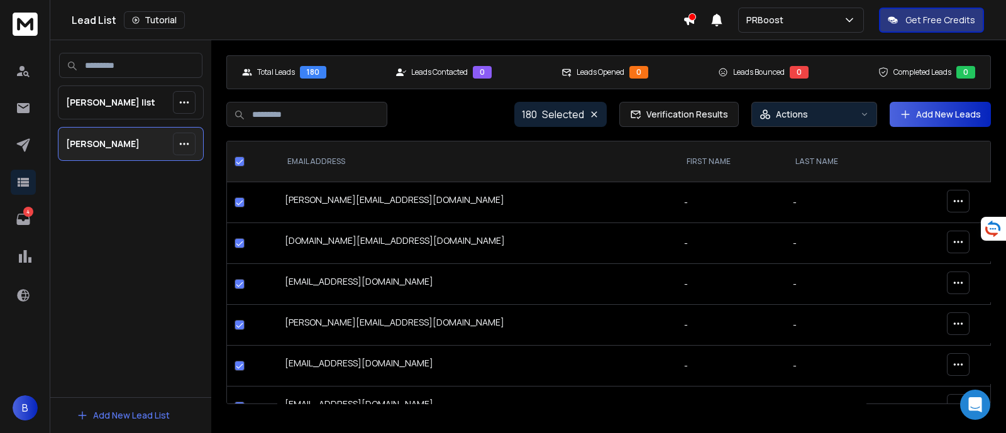
click at [783, 121] on button "Actions" at bounding box center [814, 114] width 126 height 25
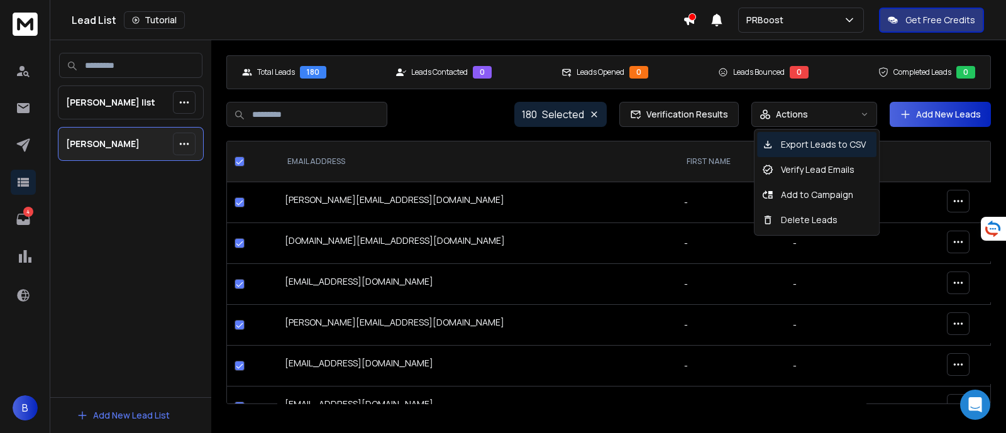
click at [817, 147] on p "Export Leads to CSV" at bounding box center [823, 145] width 90 height 18
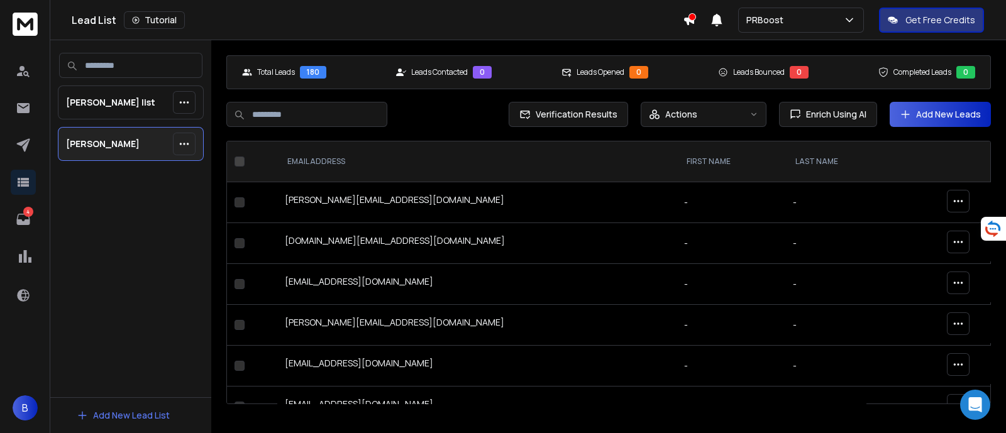
click at [123, 100] on p "[PERSON_NAME] list" at bounding box center [110, 102] width 89 height 13
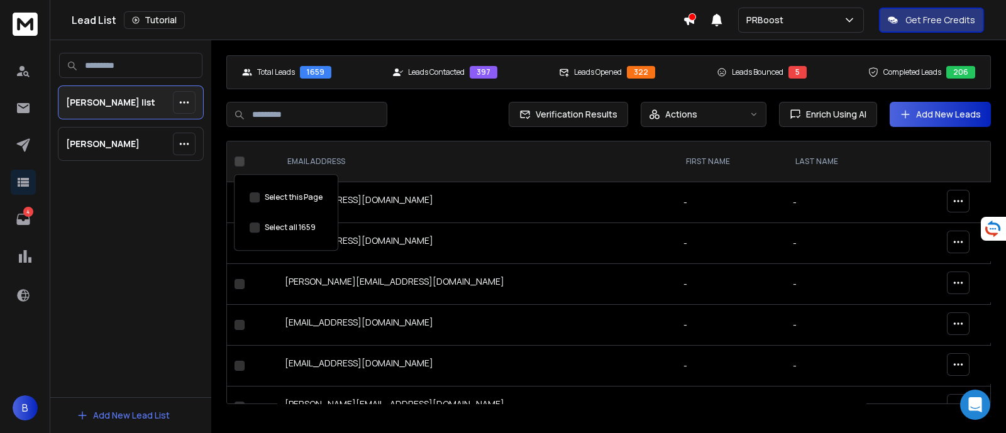
click at [256, 228] on button "Select this Page" at bounding box center [255, 227] width 10 height 10
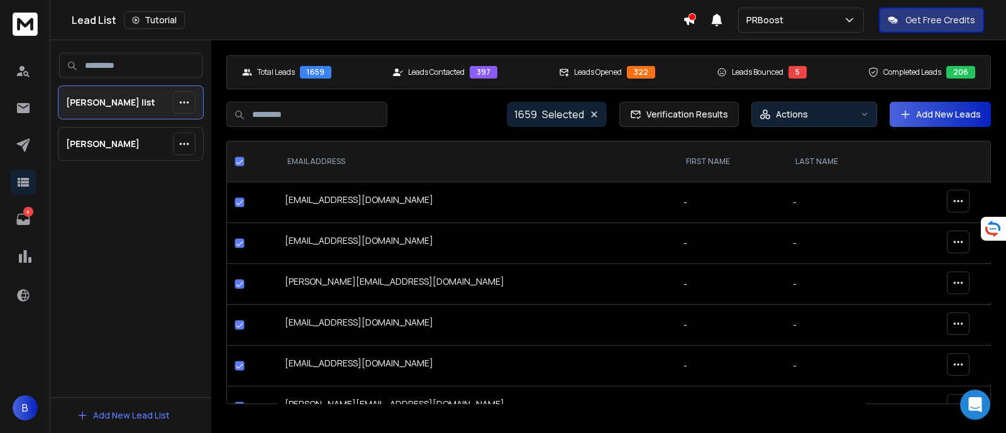
click at [827, 113] on div "Actions" at bounding box center [807, 114] width 96 height 13
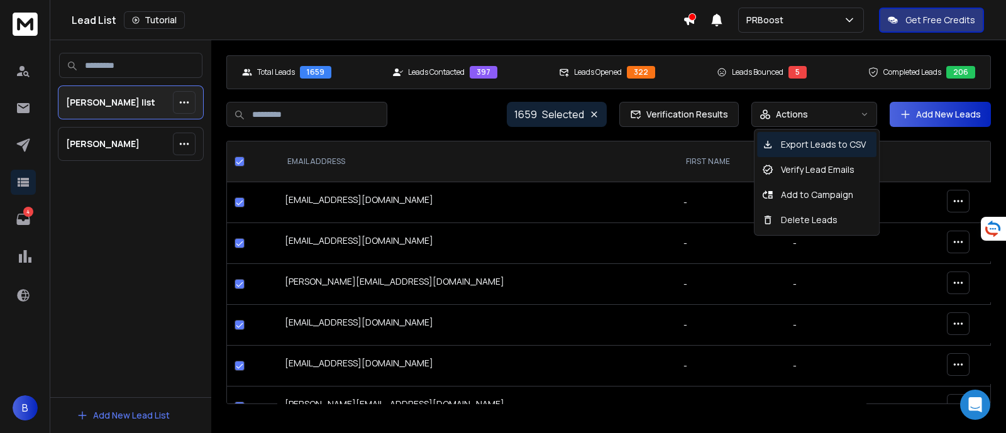
click at [799, 146] on p "Export Leads to CSV" at bounding box center [823, 145] width 90 height 18
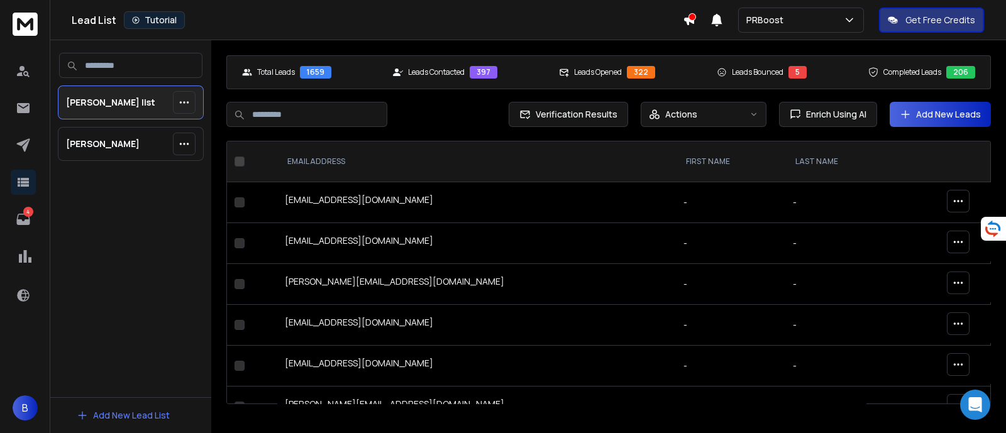
click at [158, 13] on button "Tutorial" at bounding box center [154, 20] width 61 height 18
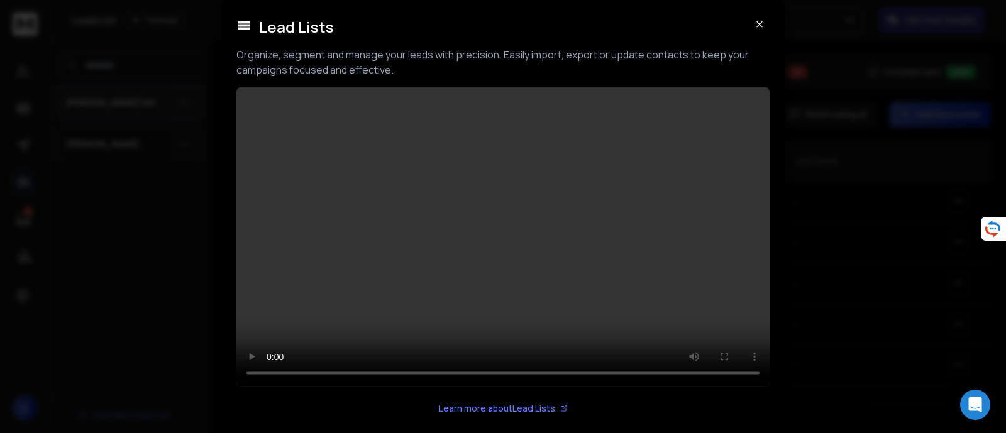
click at [965, 250] on div at bounding box center [503, 216] width 1006 height 433
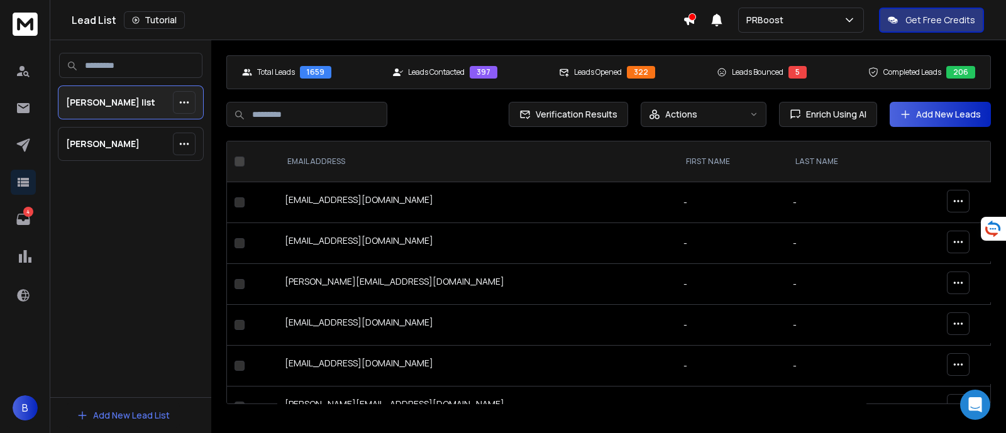
click at [160, 416] on button "Add New Lead List" at bounding box center [123, 415] width 113 height 25
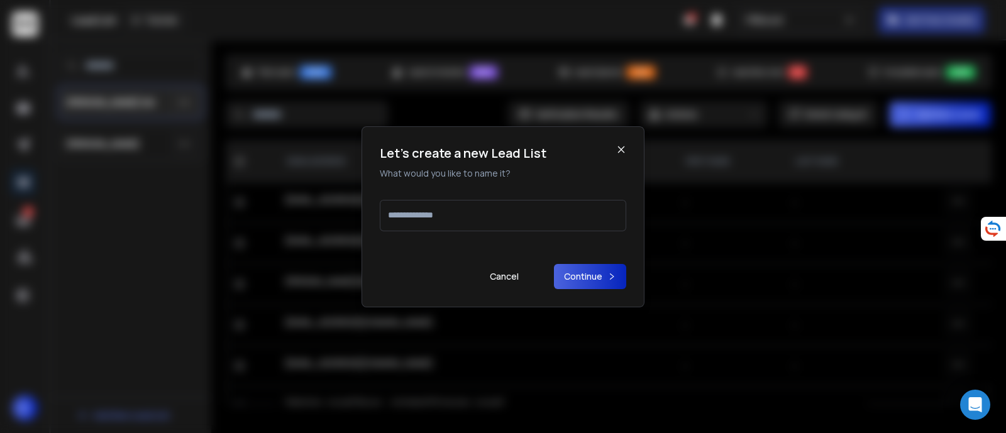
click at [434, 221] on input at bounding box center [503, 215] width 246 height 31
type input "**********"
click at [581, 282] on button "Continue" at bounding box center [590, 276] width 72 height 25
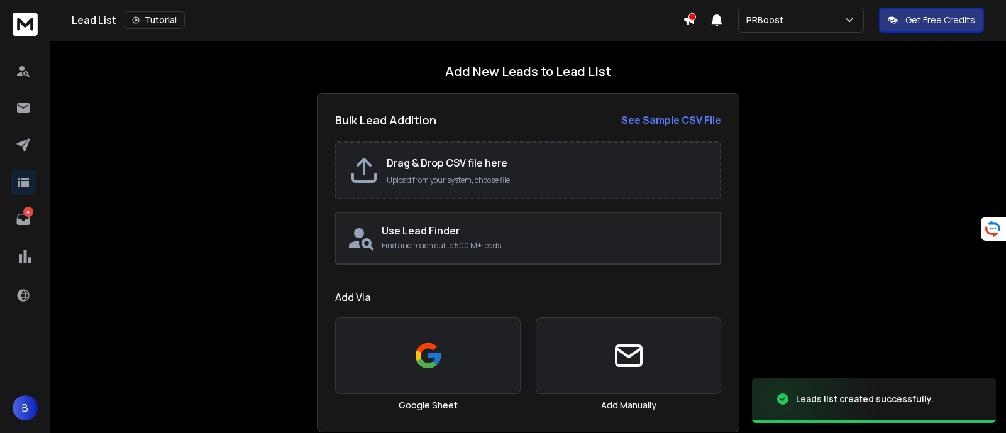
click at [507, 177] on p "Upload from your system, choose file" at bounding box center [547, 180] width 321 height 10
type input "**********"
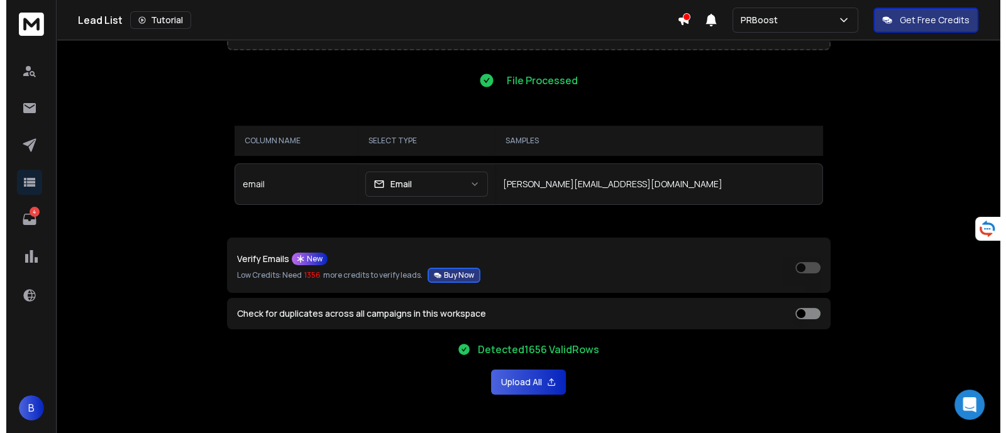
scroll to position [193, 0]
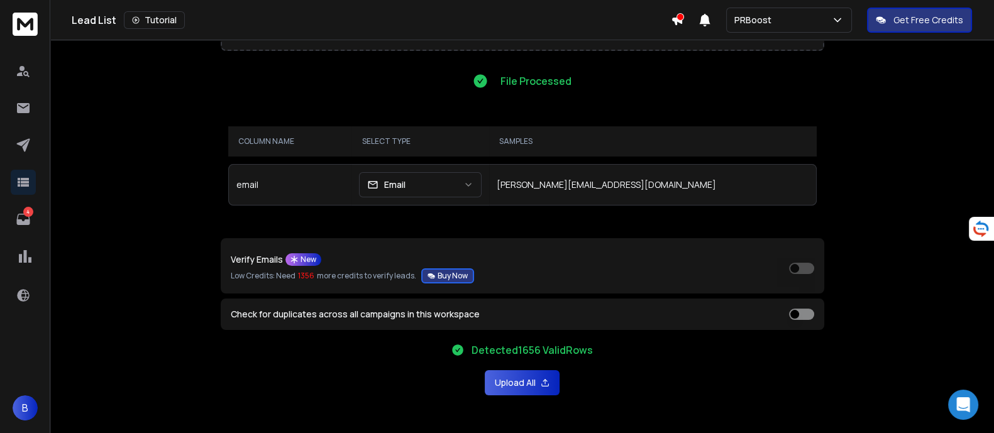
click at [524, 382] on button "Upload All" at bounding box center [522, 382] width 75 height 25
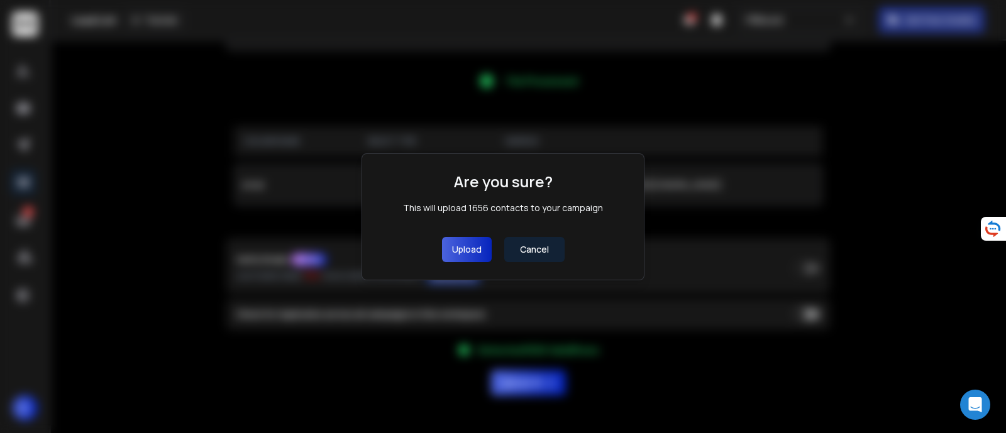
click at [466, 259] on button "Upload" at bounding box center [467, 249] width 50 height 25
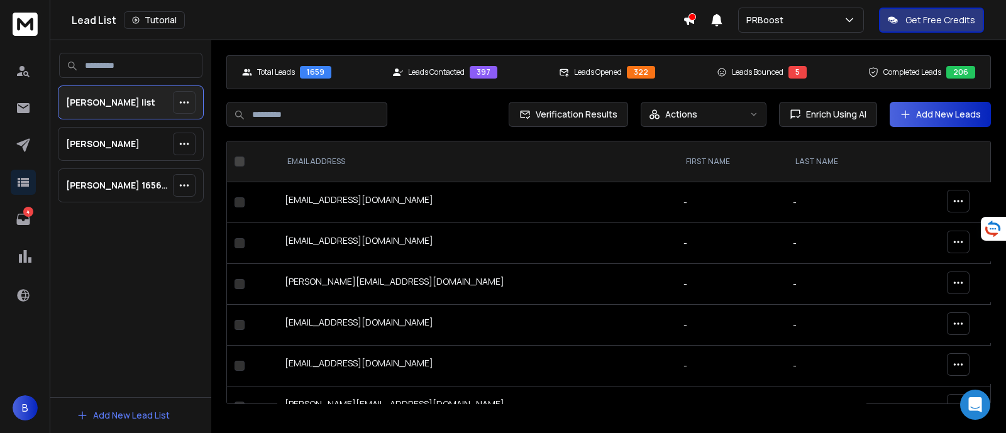
click at [137, 193] on div "Bushra 1656 cleaned" at bounding box center [131, 185] width 146 height 34
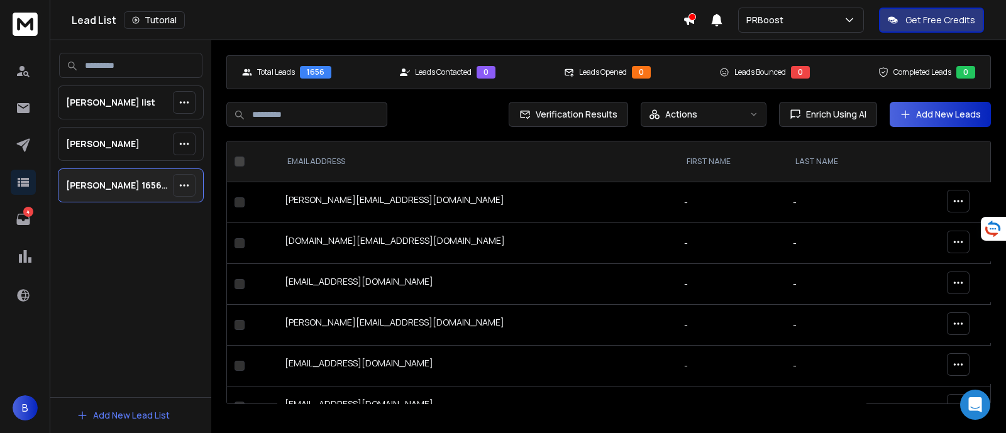
click at [116, 141] on div "[PERSON_NAME]" at bounding box center [131, 144] width 146 height 34
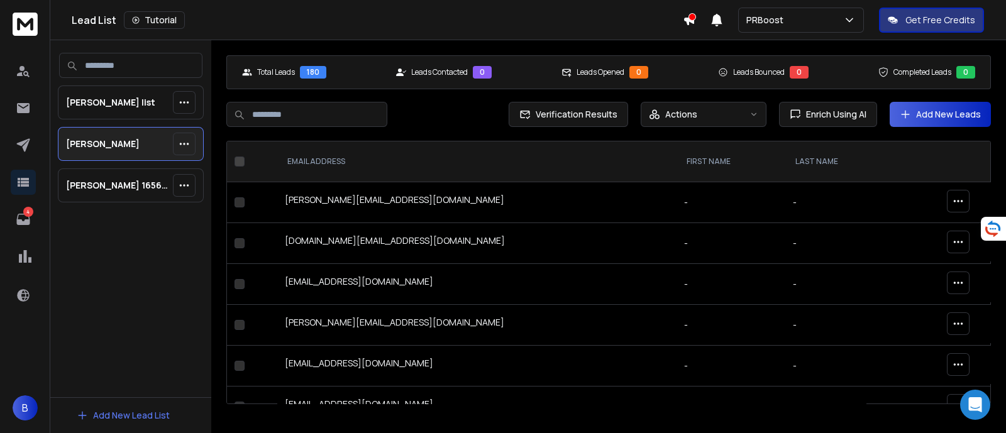
click at [139, 101] on div "[PERSON_NAME] list" at bounding box center [131, 102] width 146 height 34
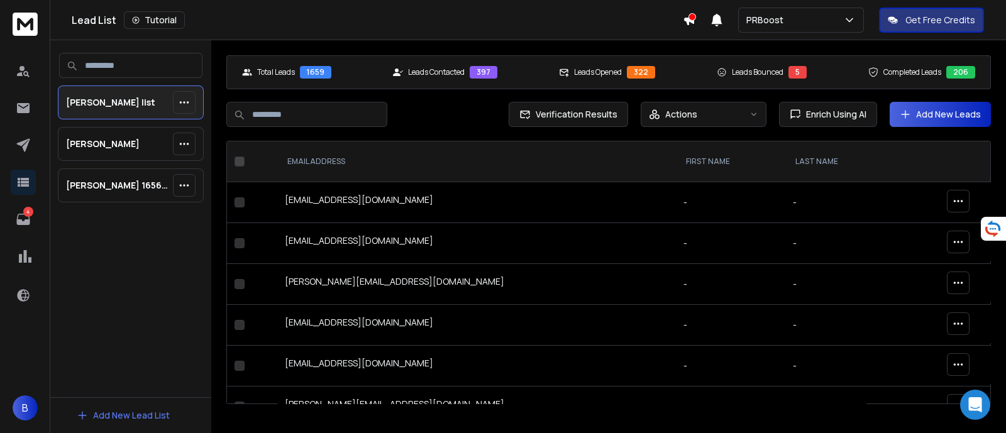
click at [146, 145] on div "[PERSON_NAME]" at bounding box center [131, 144] width 146 height 34
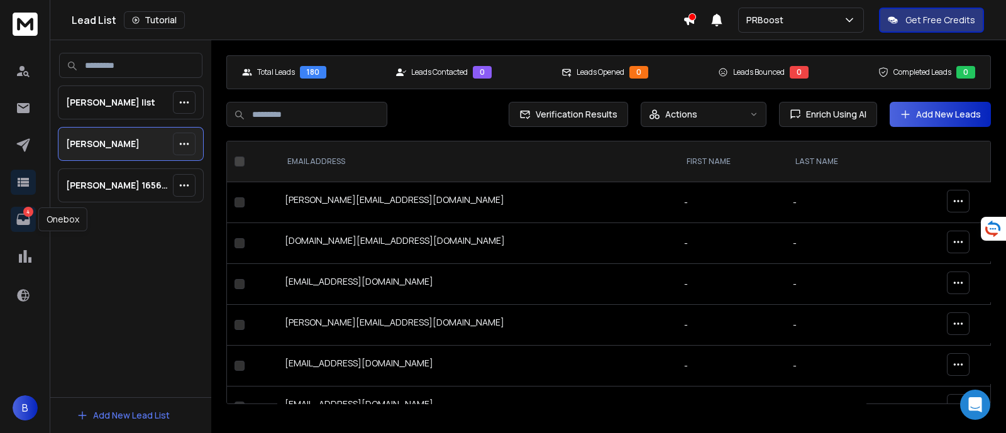
click at [22, 223] on icon at bounding box center [22, 219] width 13 height 11
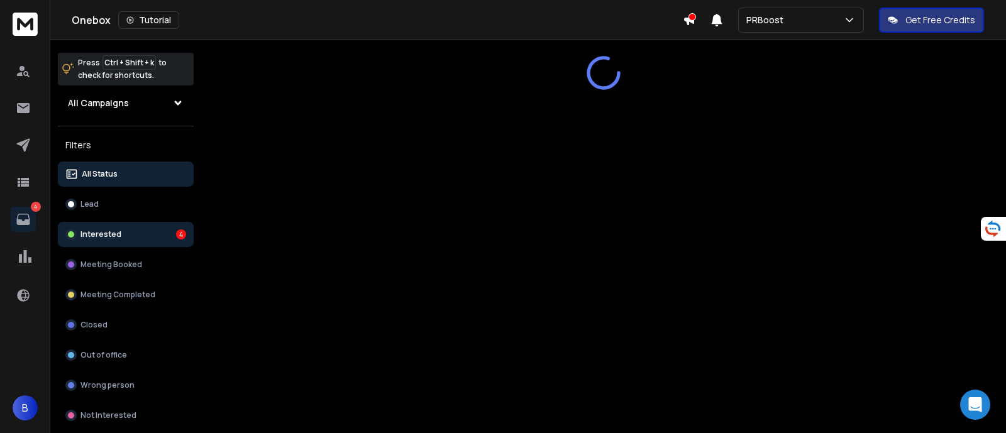
click at [124, 236] on button "Interested 4" at bounding box center [126, 234] width 136 height 25
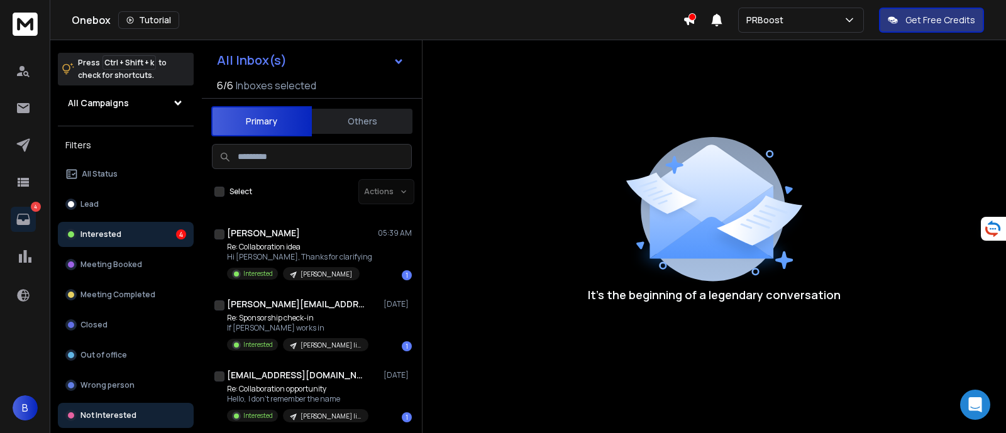
click at [132, 415] on button "Not Interested" at bounding box center [126, 415] width 136 height 25
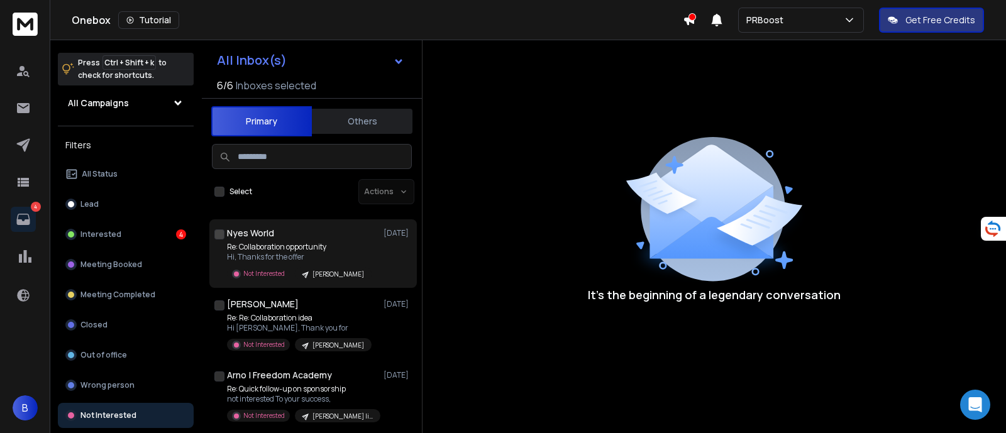
click at [333, 228] on div "Nyes World 12 Oct" at bounding box center [319, 233] width 185 height 13
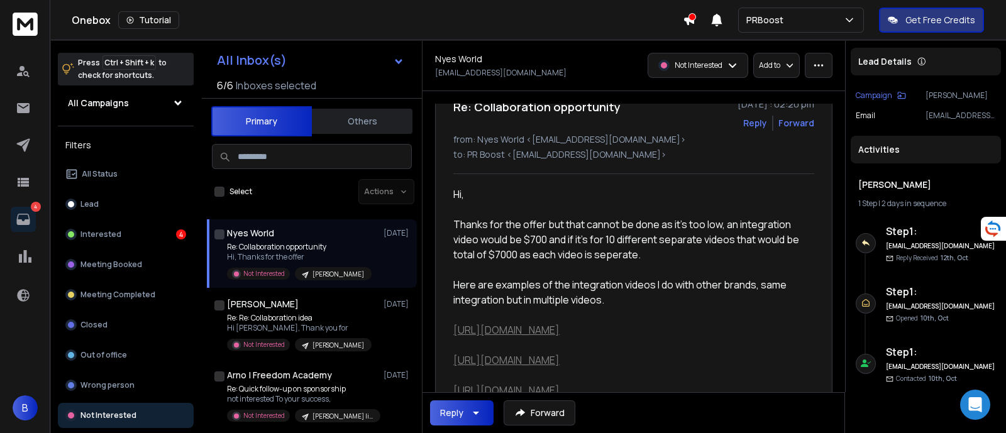
scroll to position [78, 0]
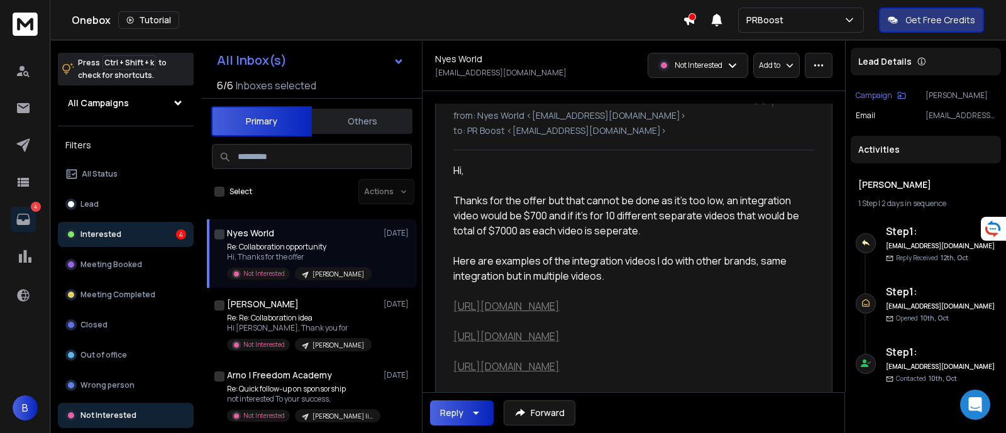
click at [92, 236] on p "Interested" at bounding box center [100, 234] width 41 height 10
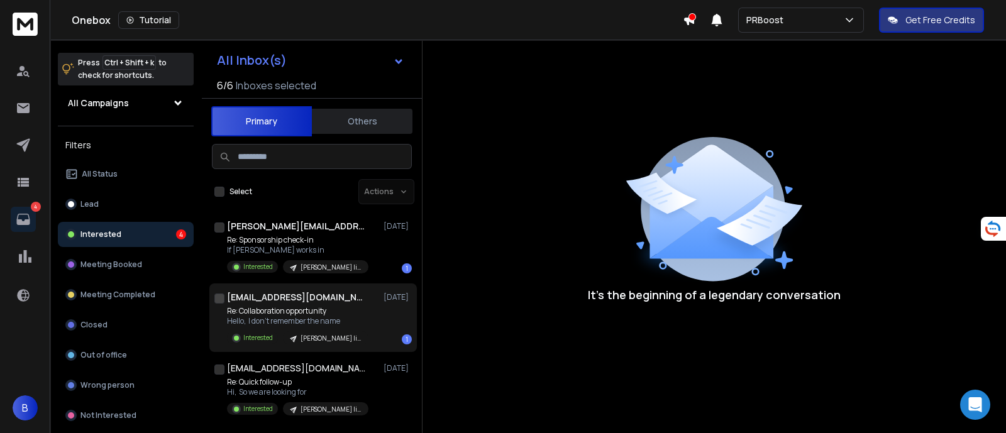
click at [356, 317] on div "Re: Collaboration opportunity Hello, I don't remember the name Interested Rosem…" at bounding box center [319, 325] width 185 height 38
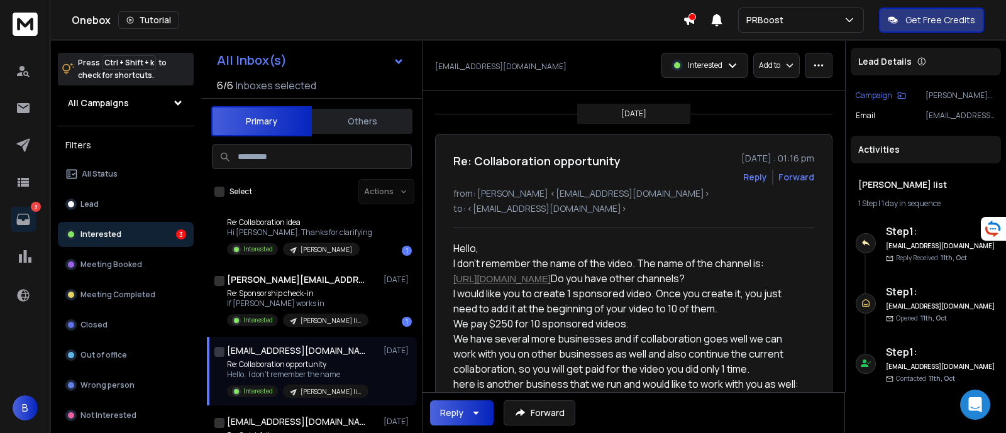
scroll to position [0, 0]
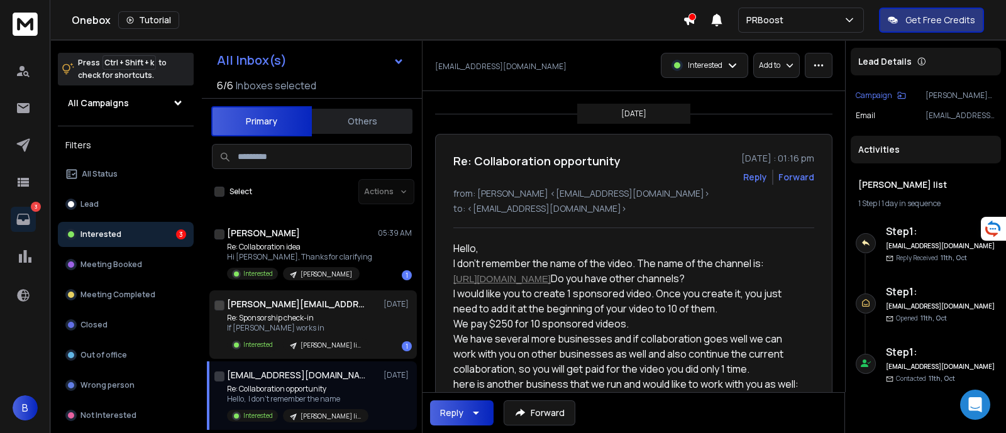
click at [291, 331] on p "If [PERSON_NAME] works in" at bounding box center [297, 328] width 141 height 10
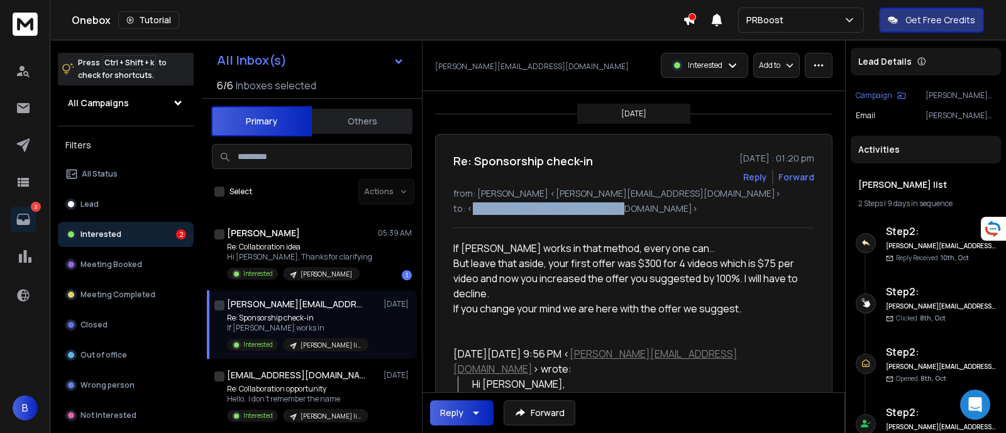
drag, startPoint x: 471, startPoint y: 213, endPoint x: 610, endPoint y: 209, distance: 139.0
click at [610, 209] on p "to: <chrisfarman.knowhow@gmail.com>" at bounding box center [633, 208] width 361 height 13
copy p "[PERSON_NAME][EMAIL_ADDRESS][DOMAIN_NAME]"
click at [673, 205] on p "to: <chrisfarman.knowhow@gmail.com>" at bounding box center [633, 208] width 361 height 13
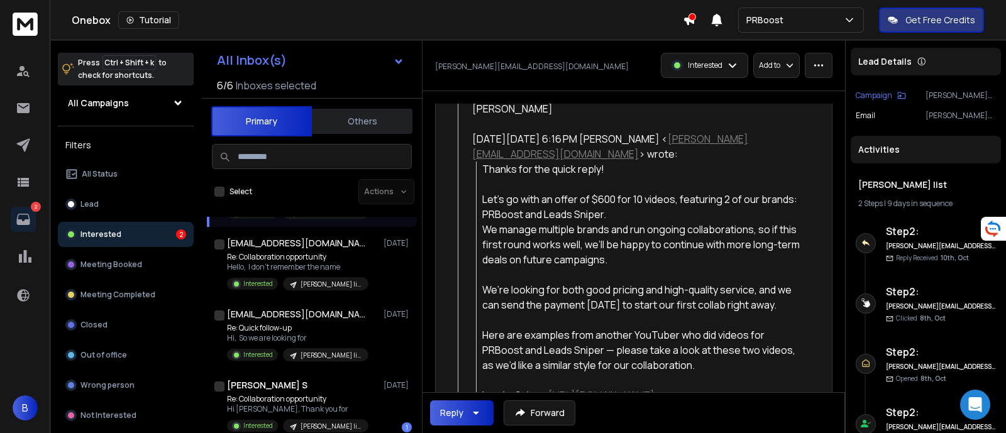
scroll to position [236, 0]
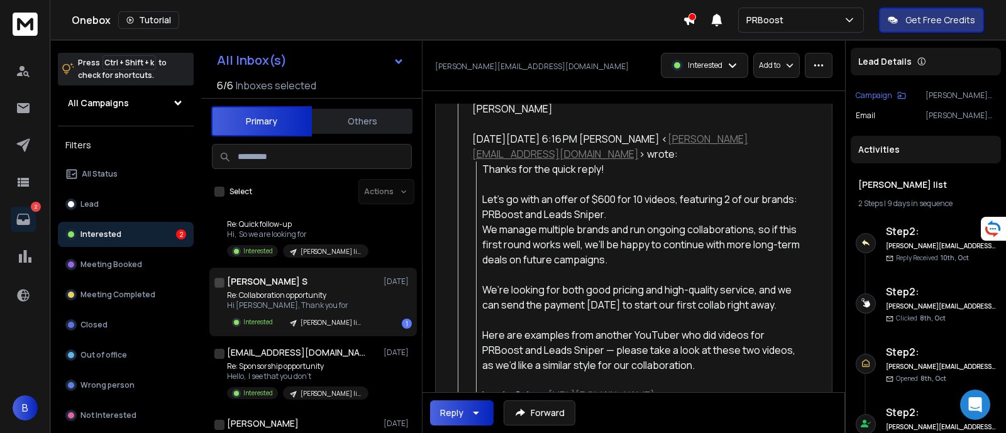
click at [261, 297] on p "Re: Collaboration opportunity" at bounding box center [297, 295] width 141 height 10
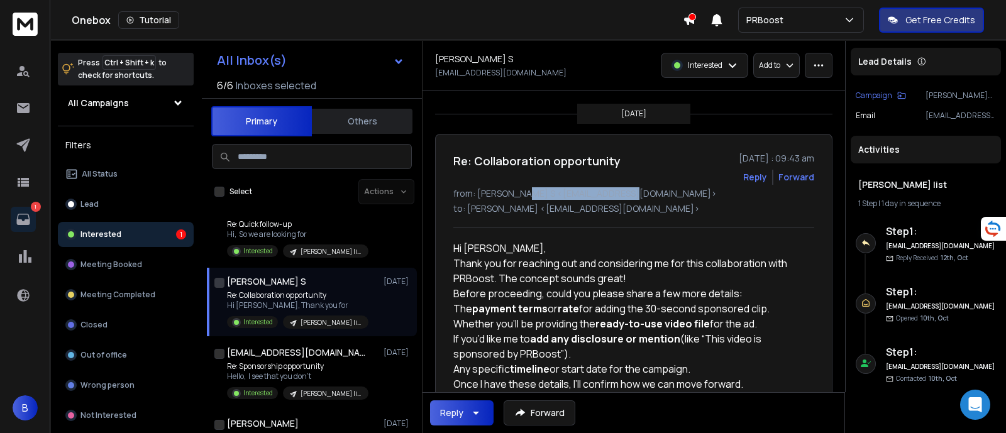
drag, startPoint x: 516, startPoint y: 195, endPoint x: 622, endPoint y: 192, distance: 105.6
click at [622, 192] on p "from: Aswini S <aswiniachu29@gmail.com>" at bounding box center [633, 193] width 361 height 13
copy p "[EMAIL_ADDRESS][DOMAIN_NAME]"
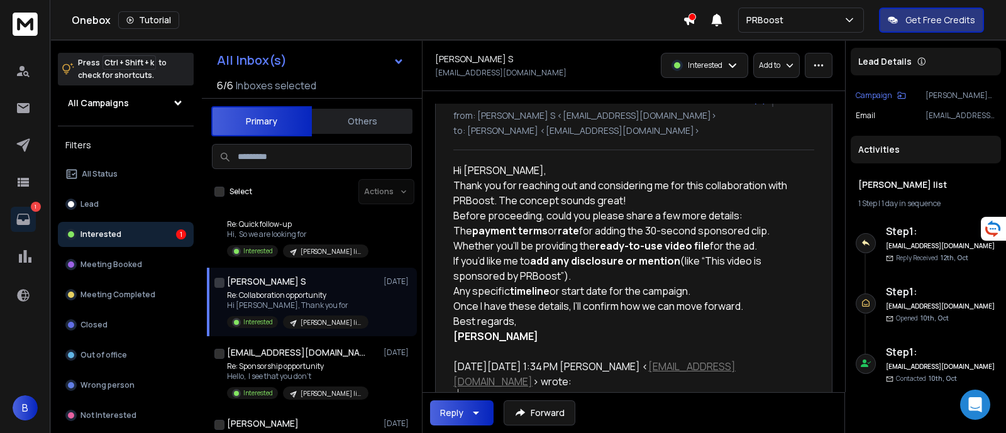
click at [465, 334] on strong "[PERSON_NAME]" at bounding box center [495, 336] width 85 height 14
click at [634, 246] on strong "ready-to-use video file" at bounding box center [652, 246] width 114 height 14
